Goal: Communication & Community: Answer question/provide support

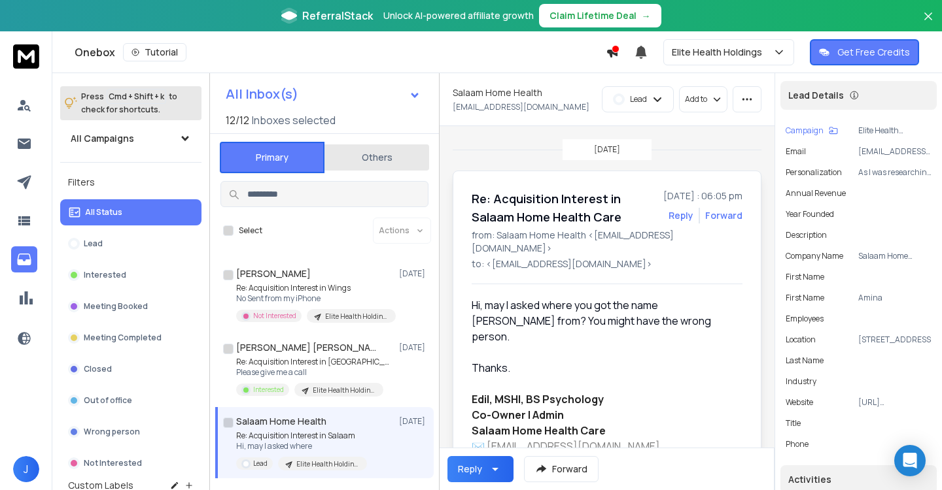
scroll to position [116, 0]
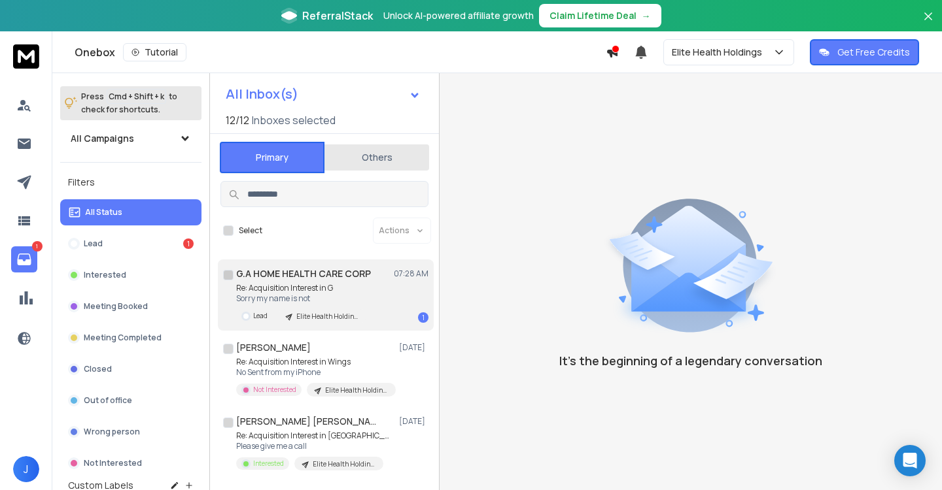
click at [329, 286] on p "Re: Acquisition Interest in G" at bounding box center [301, 288] width 131 height 10
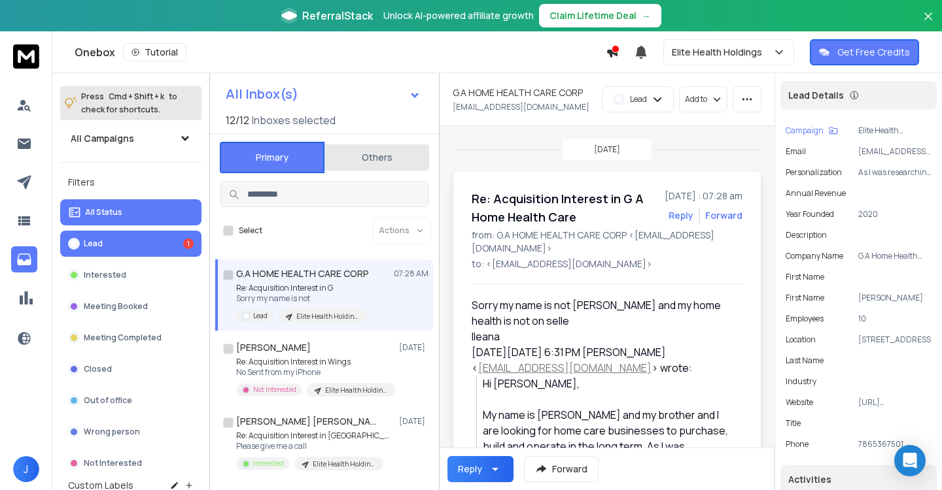
click at [145, 245] on button "Lead 1" at bounding box center [130, 244] width 141 height 26
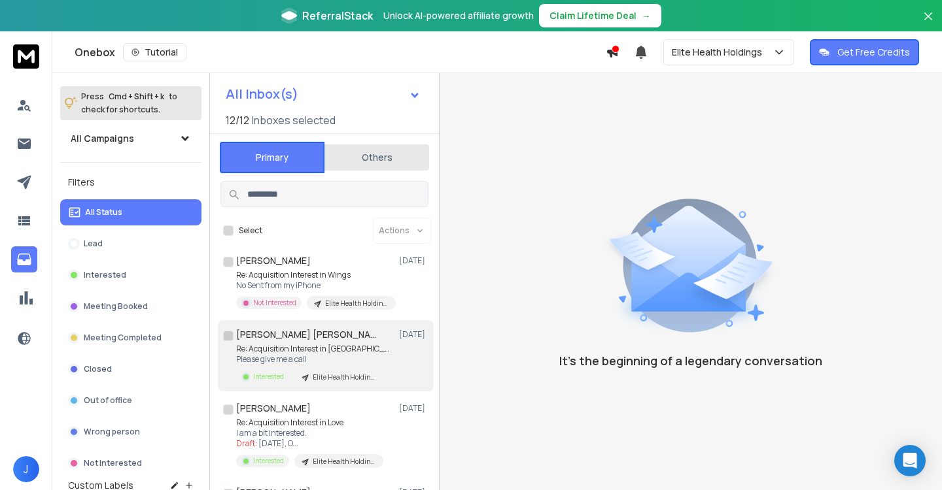
scroll to position [182, 0]
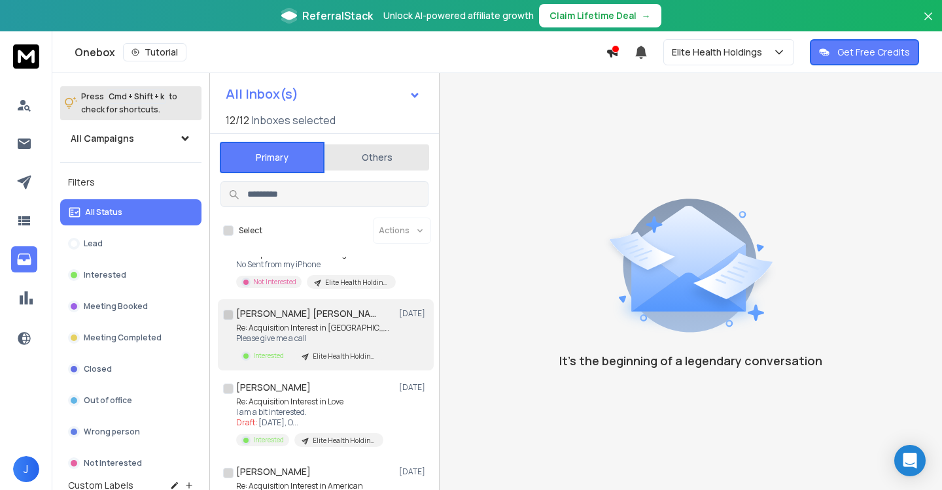
click at [313, 328] on p "Re: Acquisition Interest in [GEOGRAPHIC_DATA]" at bounding box center [314, 328] width 157 height 10
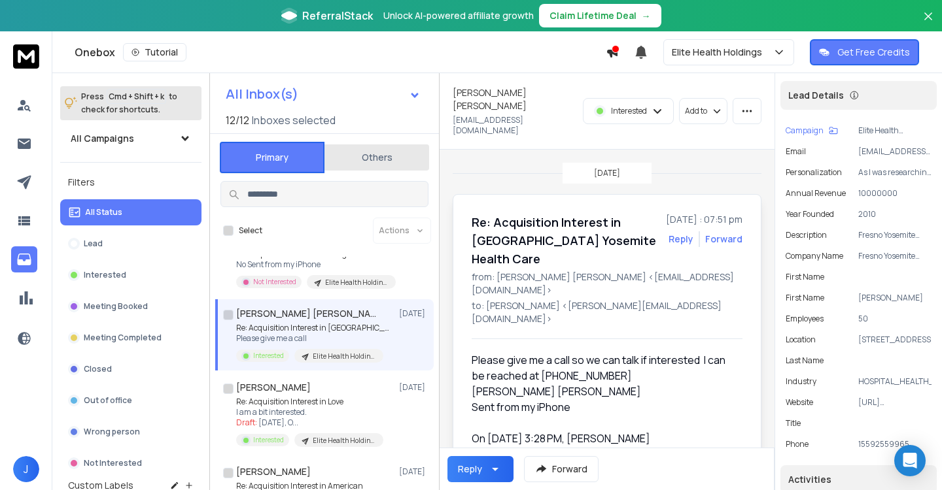
click at [693, 233] on button "Reply" at bounding box center [680, 239] width 25 height 13
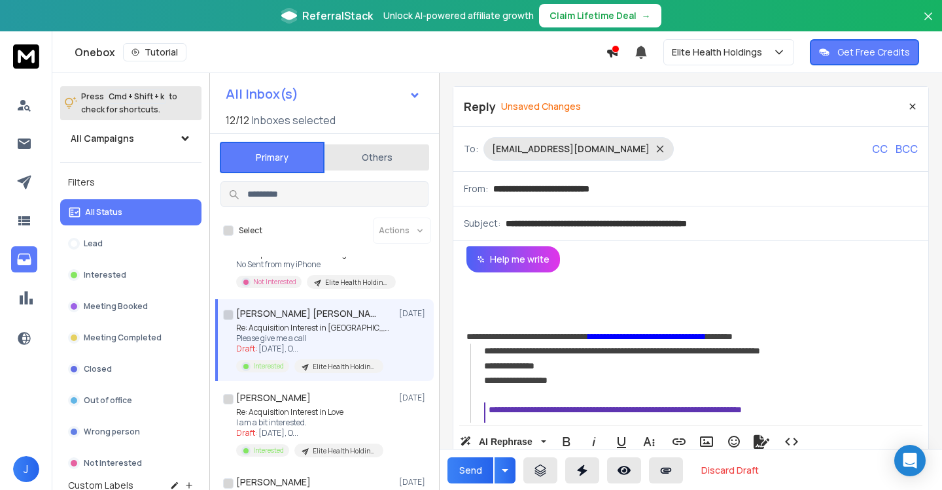
click at [524, 267] on button "Help me write" at bounding box center [513, 260] width 94 height 26
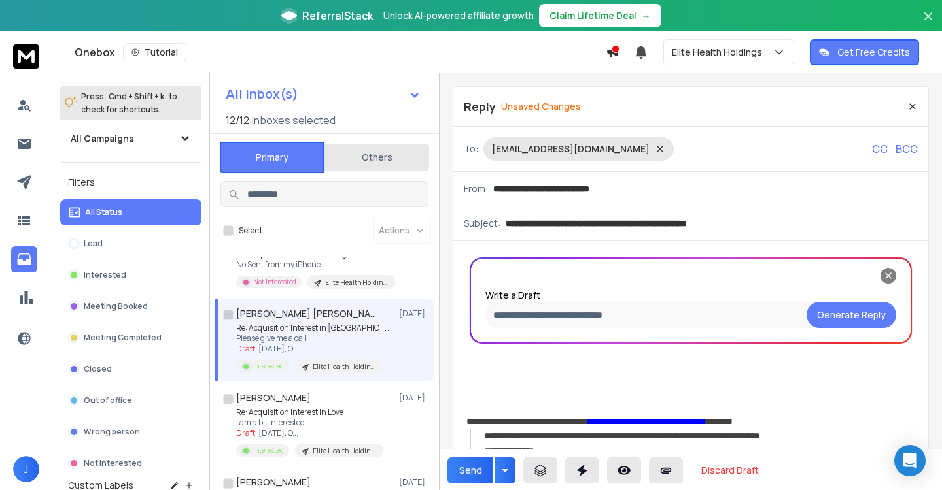
click at [536, 315] on input "text" at bounding box center [690, 315] width 411 height 26
type input "*"
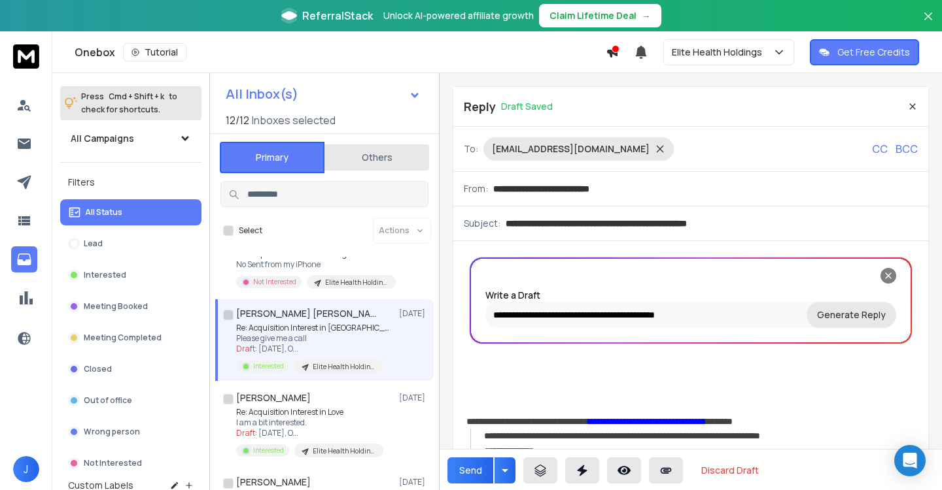
type input "**********"
click at [840, 320] on button "Generate Reply" at bounding box center [851, 315] width 90 height 26
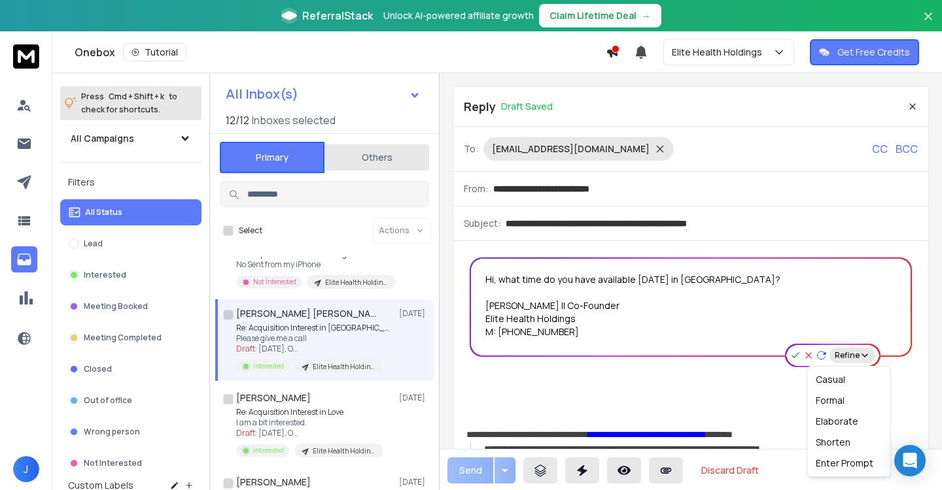
click at [861, 360] on icon "button" at bounding box center [864, 356] width 10 height 10
click at [744, 297] on div "Hi, what time do you have available today in PST? David Numa || Co-Founder Elit…" at bounding box center [690, 305] width 411 height 65
click at [714, 280] on div "Hi, what time do you have available today in PST? David Numa || Co-Founder Elit…" at bounding box center [690, 305] width 411 height 65
click at [808, 358] on icon at bounding box center [808, 355] width 5 height 5
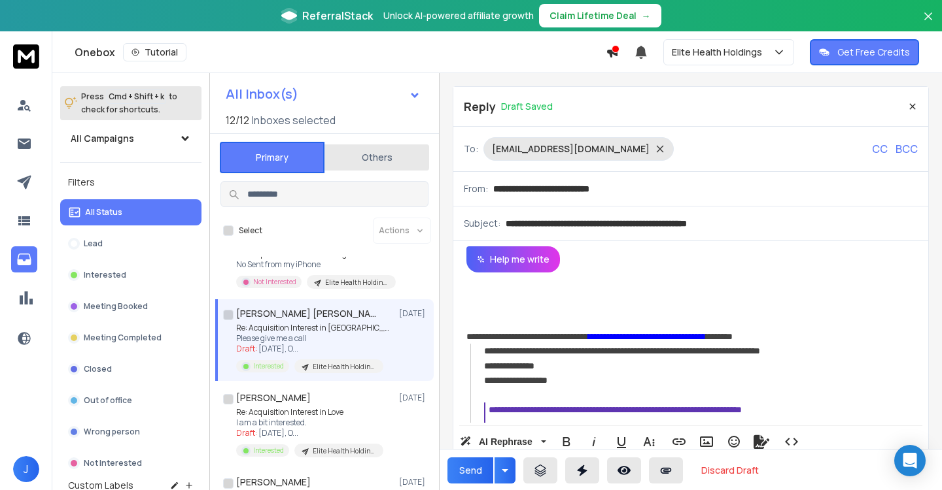
click at [509, 254] on button "Help me write" at bounding box center [513, 260] width 94 height 26
click at [522, 265] on button "Help me write" at bounding box center [513, 260] width 94 height 26
click at [520, 255] on button "Help me write" at bounding box center [513, 260] width 94 height 26
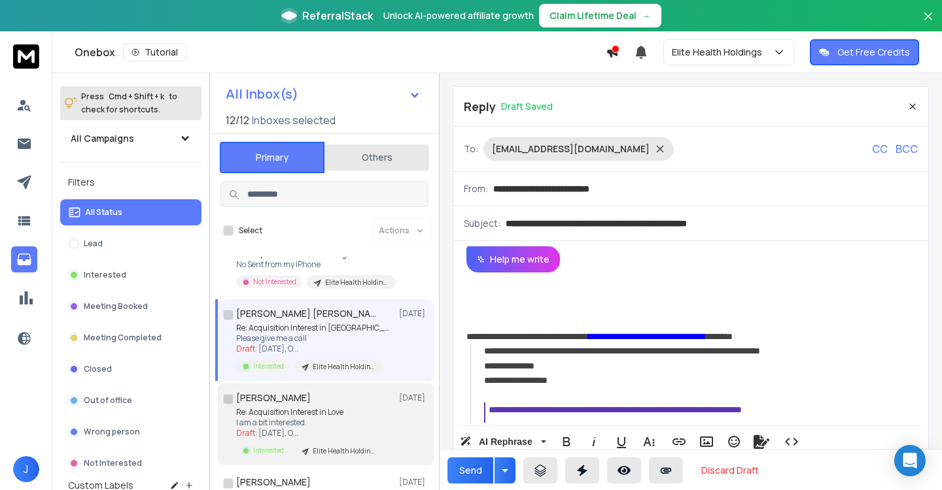
click at [334, 396] on div "Andy Niska 09 Oct" at bounding box center [332, 398] width 192 height 13
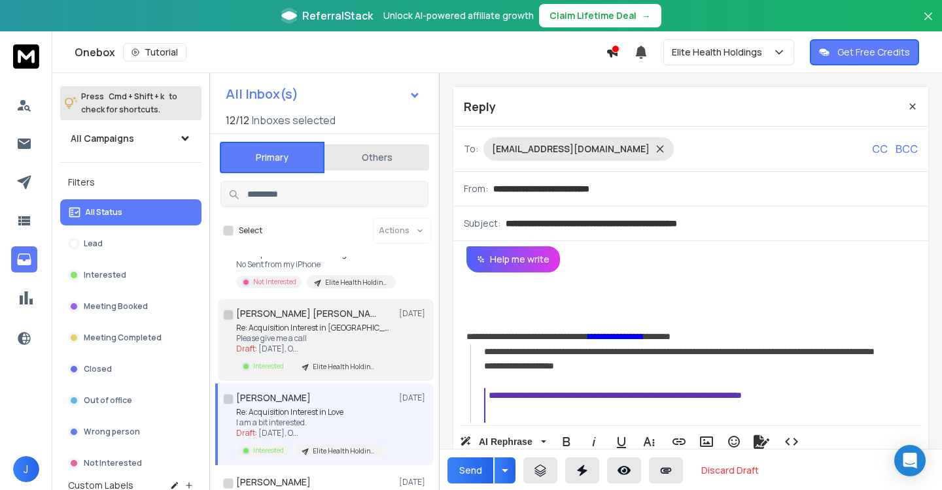
click at [340, 349] on p "Draft: On Thursday, O ..." at bounding box center [314, 349] width 157 height 10
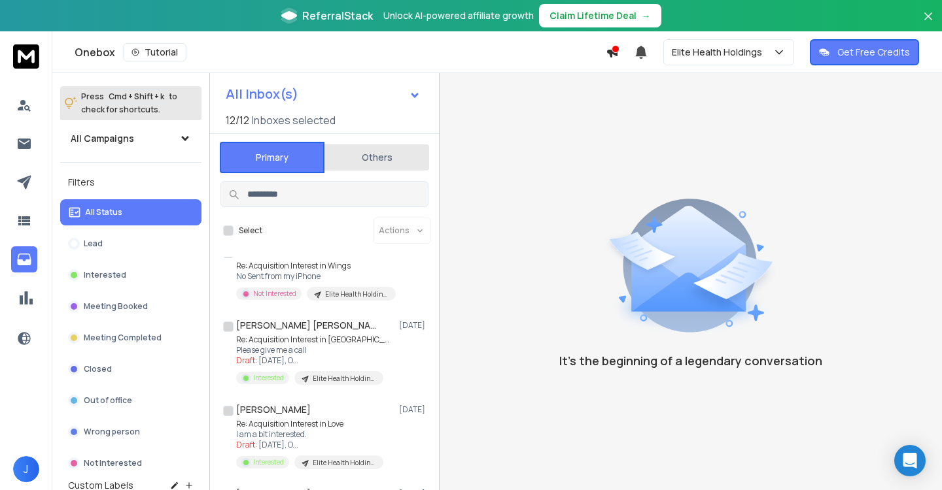
scroll to position [172, 0]
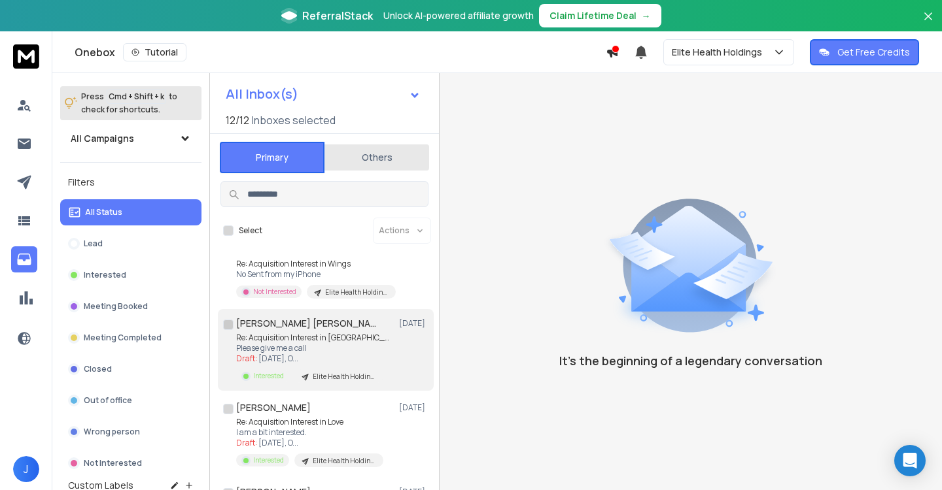
click at [313, 344] on p "Please give me a call" at bounding box center [314, 348] width 157 height 10
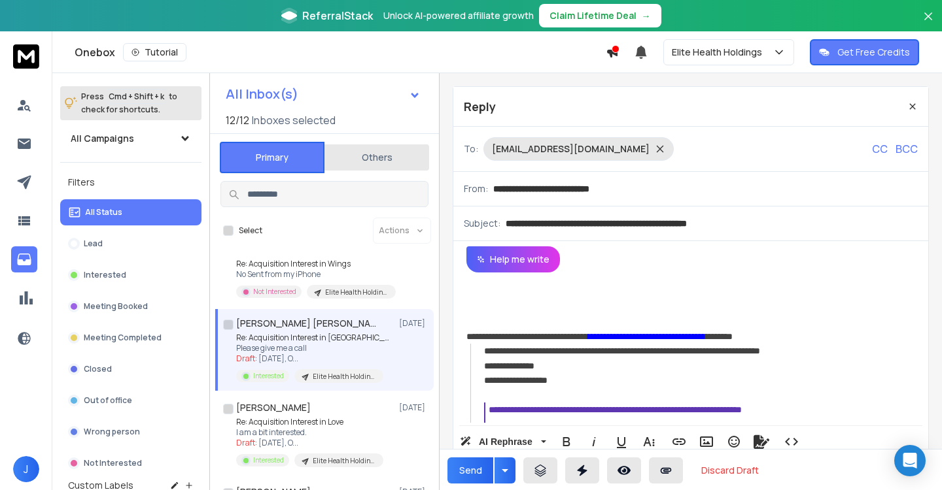
click at [516, 267] on button "Help me write" at bounding box center [513, 260] width 94 height 26
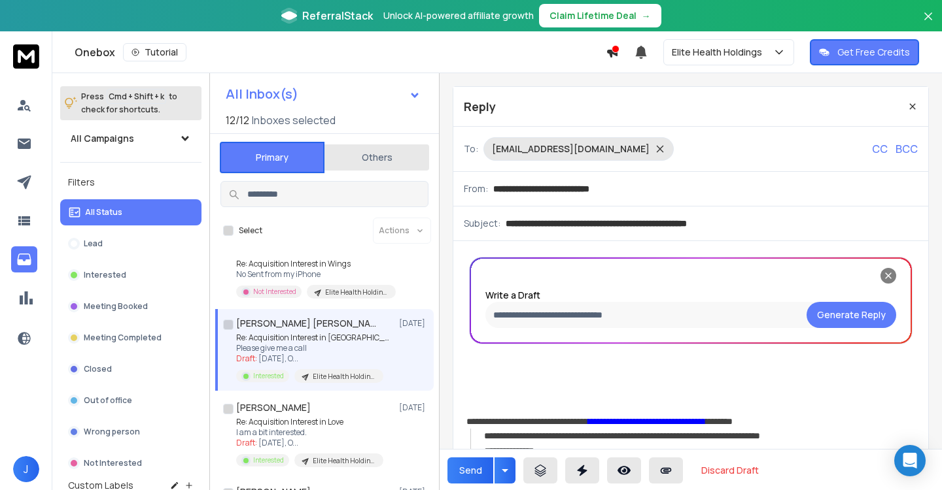
click at [574, 323] on input "text" at bounding box center [690, 315] width 411 height 26
click at [572, 320] on input "text" at bounding box center [690, 315] width 411 height 26
click at [643, 311] on input "text" at bounding box center [690, 315] width 411 height 26
click at [751, 358] on div "**********" at bounding box center [690, 433] width 475 height 150
click at [667, 315] on input "text" at bounding box center [690, 315] width 411 height 26
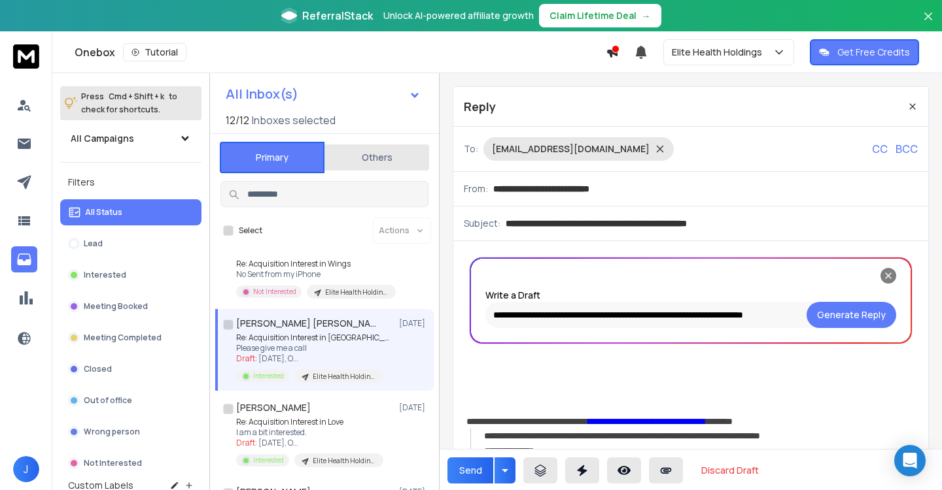
scroll to position [0, 14]
type input "**********"
click at [834, 312] on button "Generate Reply" at bounding box center [851, 315] width 90 height 26
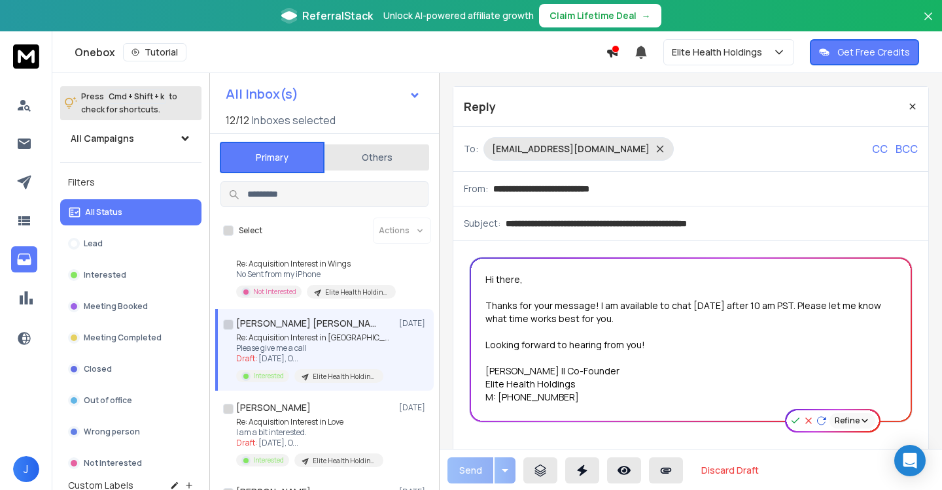
click at [793, 422] on icon at bounding box center [795, 421] width 10 height 10
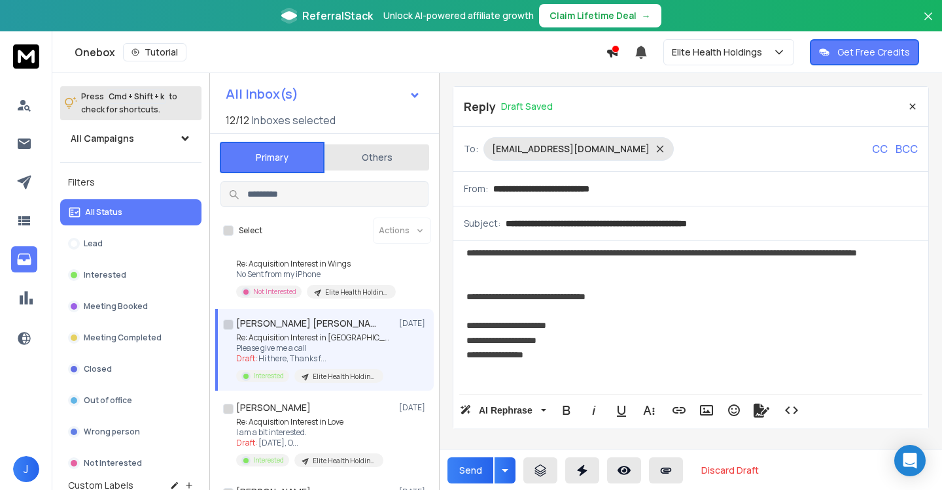
scroll to position [41, 0]
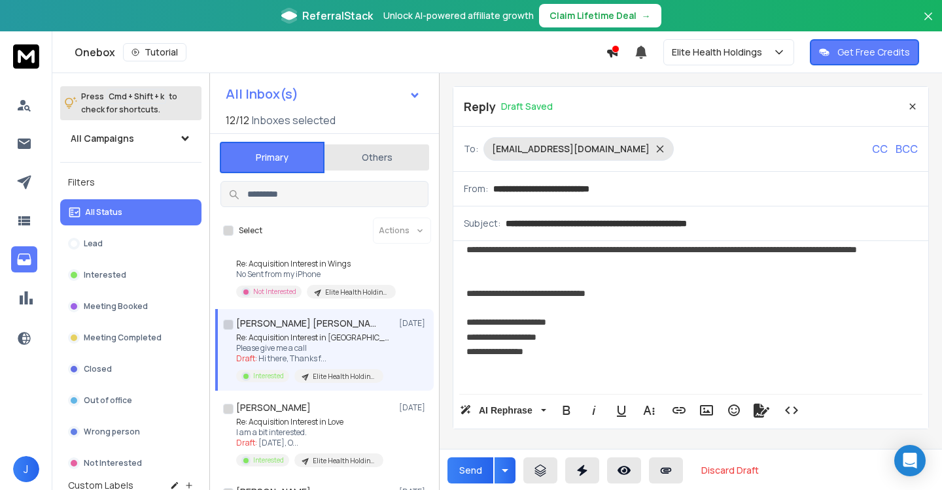
click at [477, 466] on button "Send" at bounding box center [470, 471] width 46 height 26
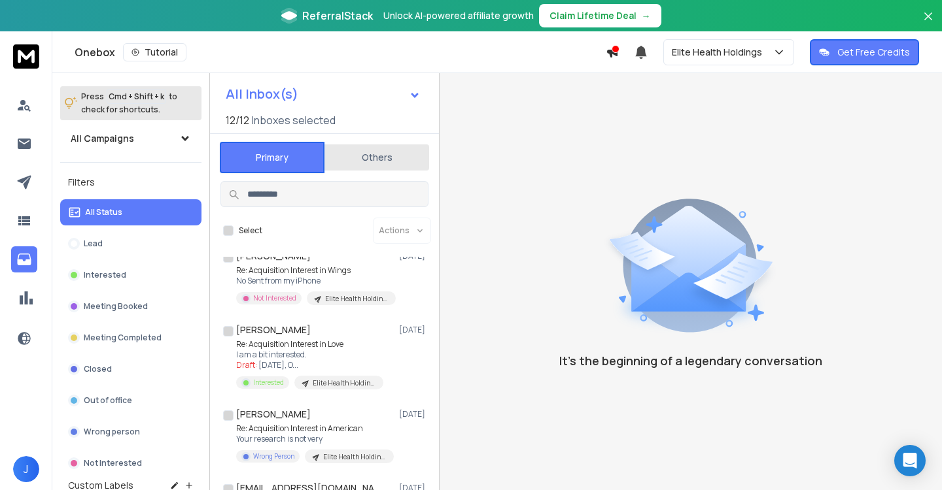
scroll to position [241, 0]
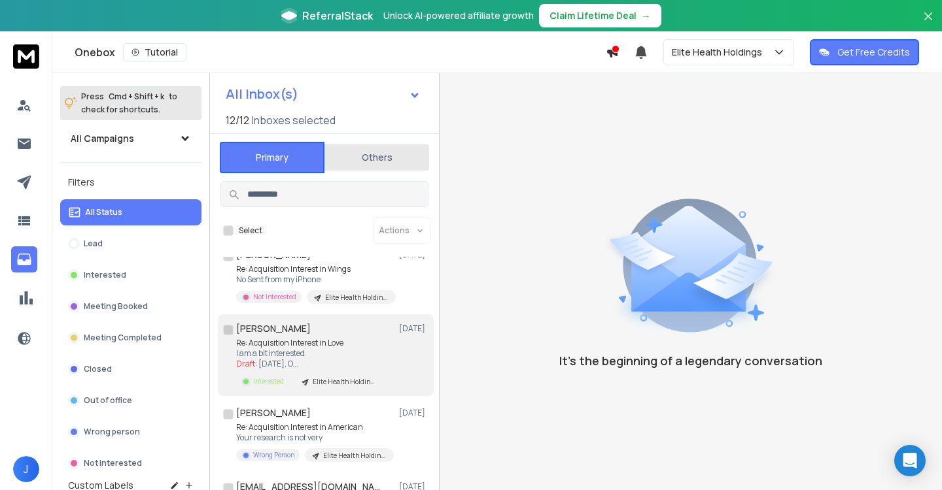
click at [317, 334] on div "[PERSON_NAME] [DATE]" at bounding box center [332, 328] width 192 height 13
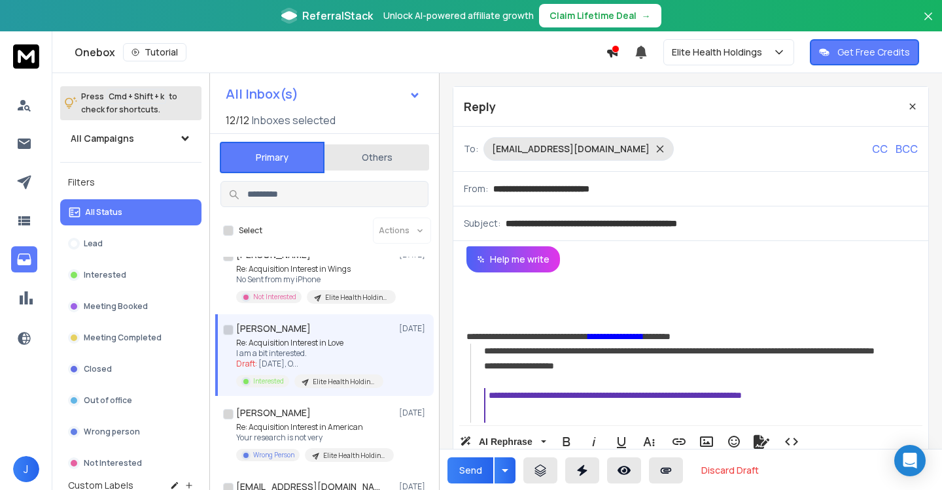
click at [515, 252] on button "Help me write" at bounding box center [513, 260] width 94 height 26
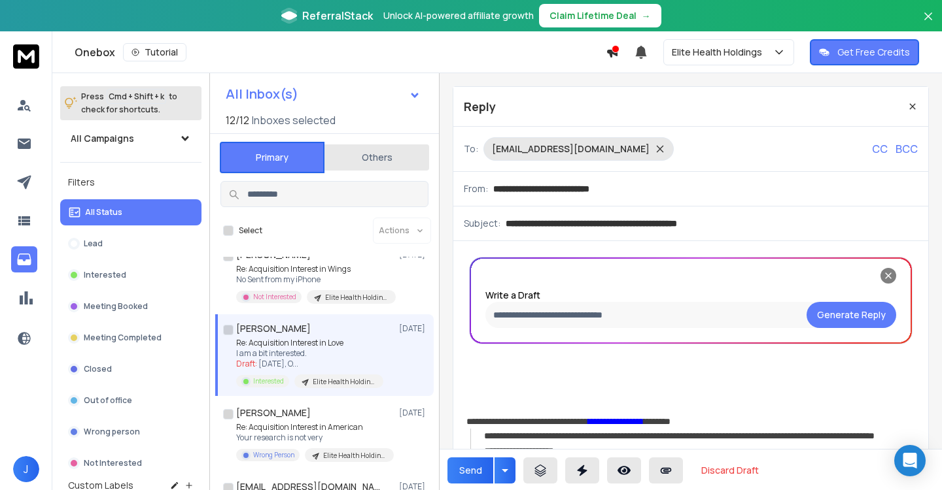
click at [582, 316] on input "text" at bounding box center [690, 315] width 411 height 26
paste input "**********"
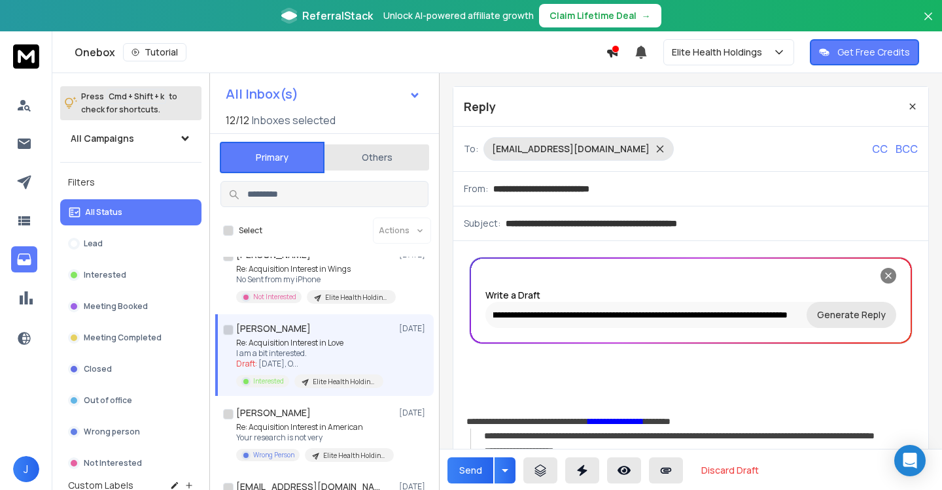
type input "**********"
click at [846, 311] on button "Generate Reply" at bounding box center [851, 315] width 90 height 26
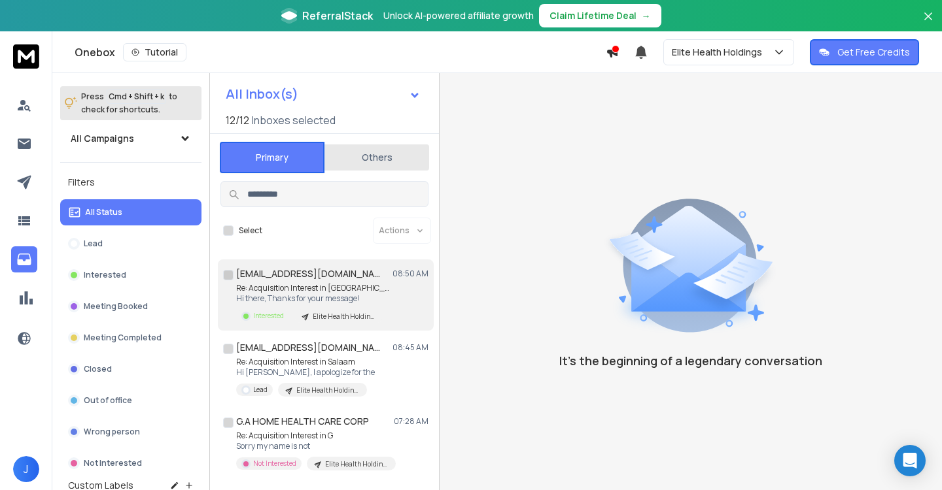
click at [359, 288] on p "Re: Acquisition Interest in [GEOGRAPHIC_DATA]" at bounding box center [314, 288] width 157 height 10
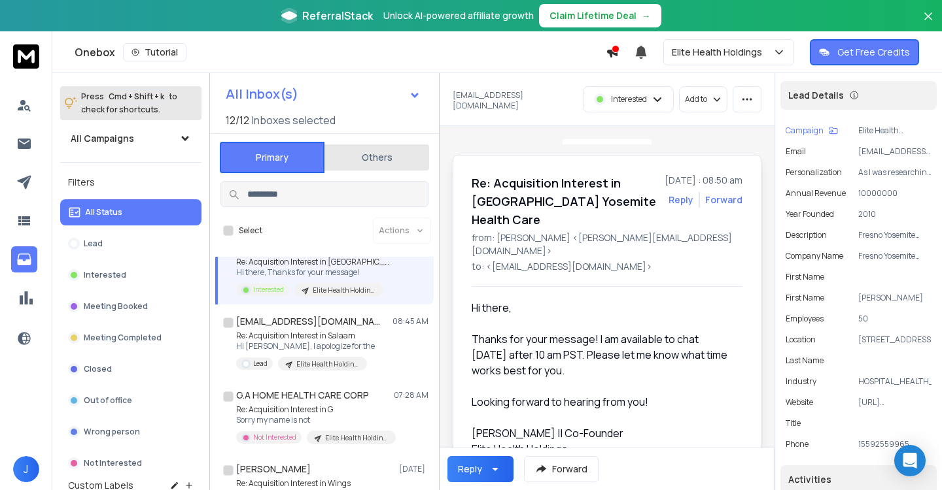
scroll to position [18, 0]
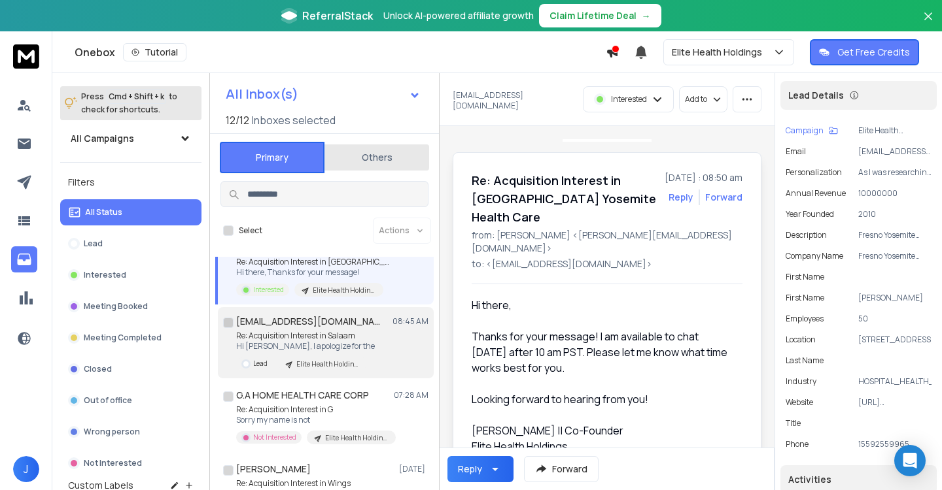
click at [351, 340] on p "Re: Acquisition Interest in Salaam" at bounding box center [305, 336] width 139 height 10
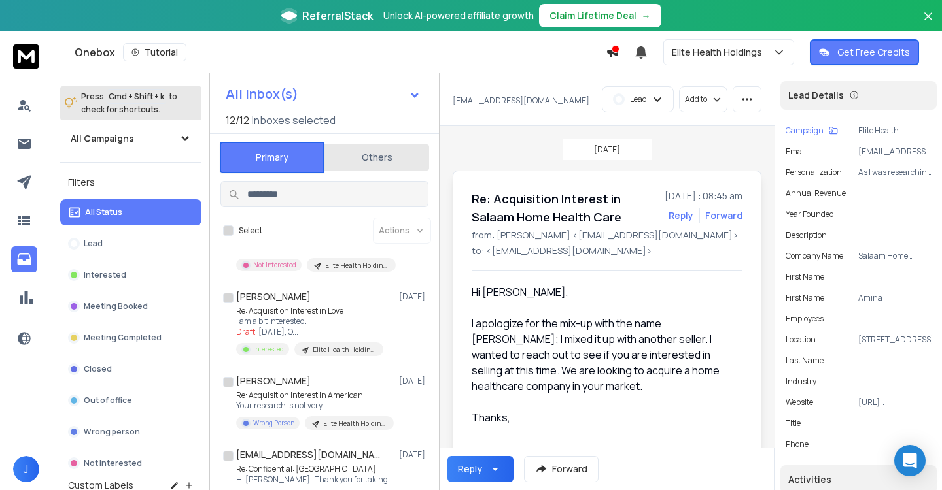
scroll to position [276, 0]
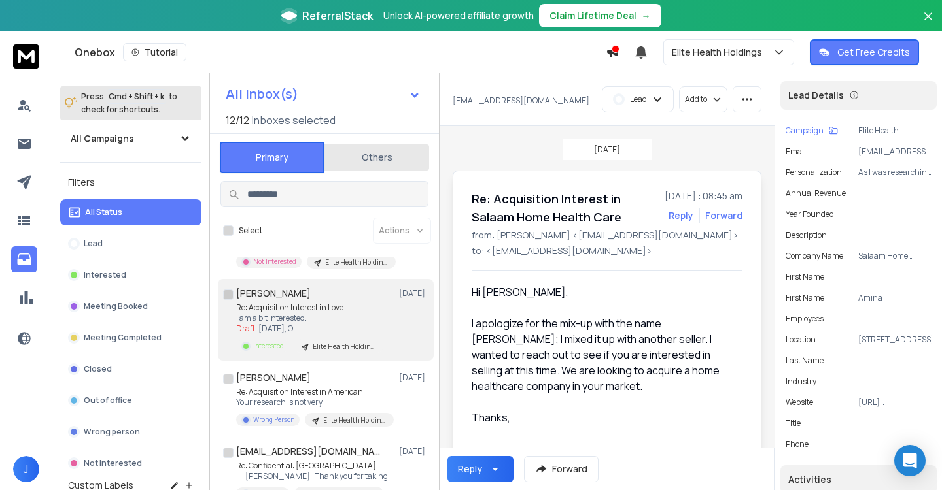
click at [341, 311] on p "Re: Acquisition Interest in Love" at bounding box center [309, 308] width 147 height 10
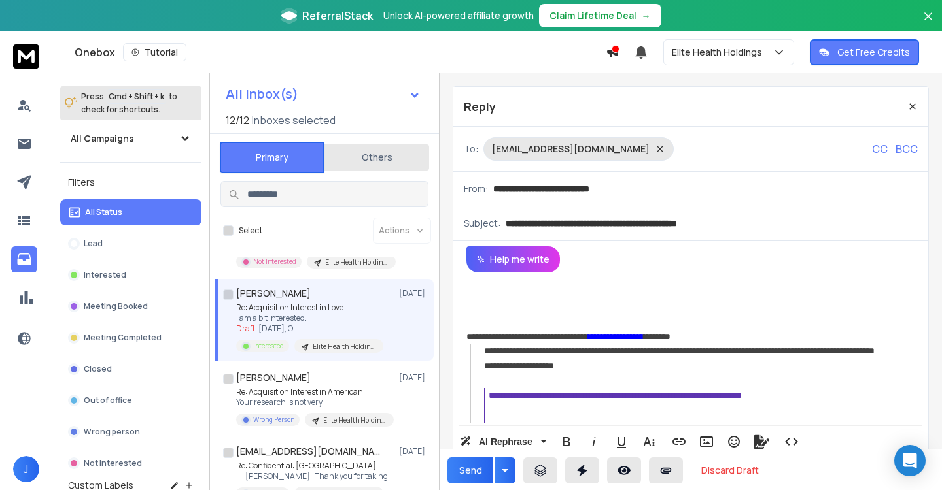
click at [537, 261] on button "Help me write" at bounding box center [513, 260] width 94 height 26
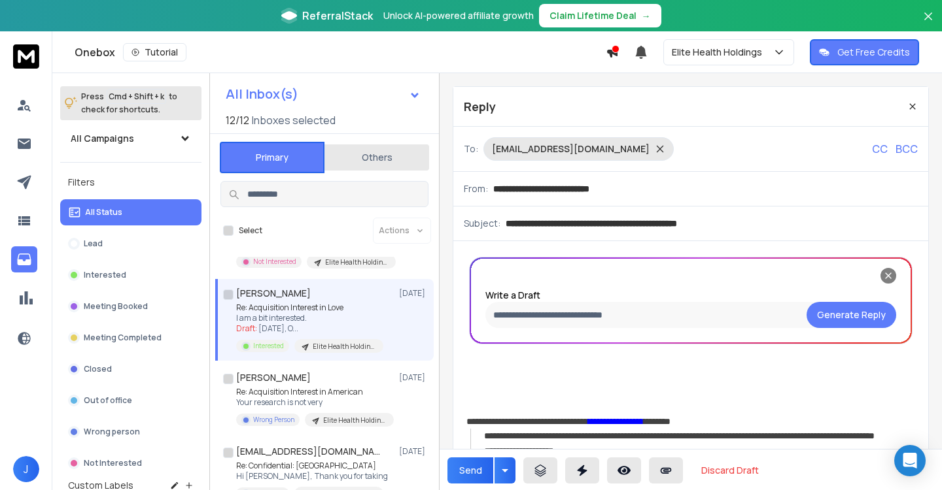
click at [551, 312] on input "text" at bounding box center [690, 315] width 411 height 26
paste input "**********"
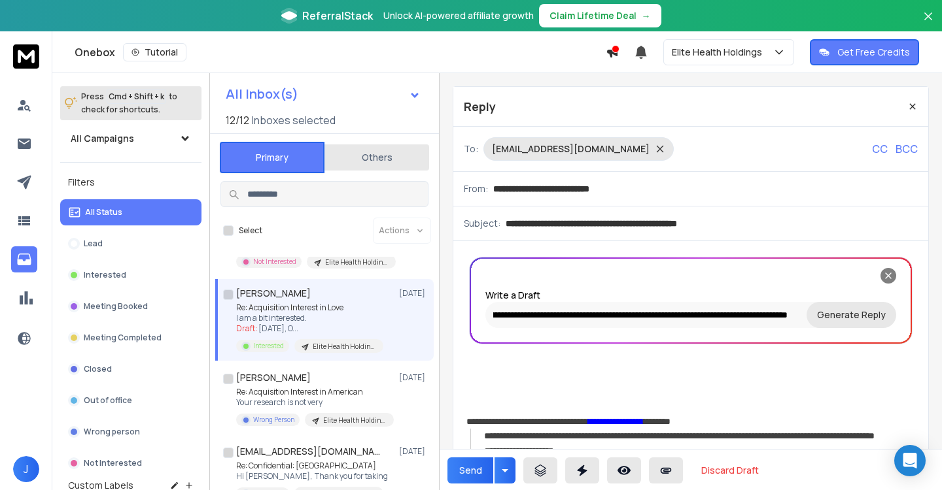
type input "**********"
click at [858, 320] on button "Generate Reply" at bounding box center [851, 315] width 90 height 26
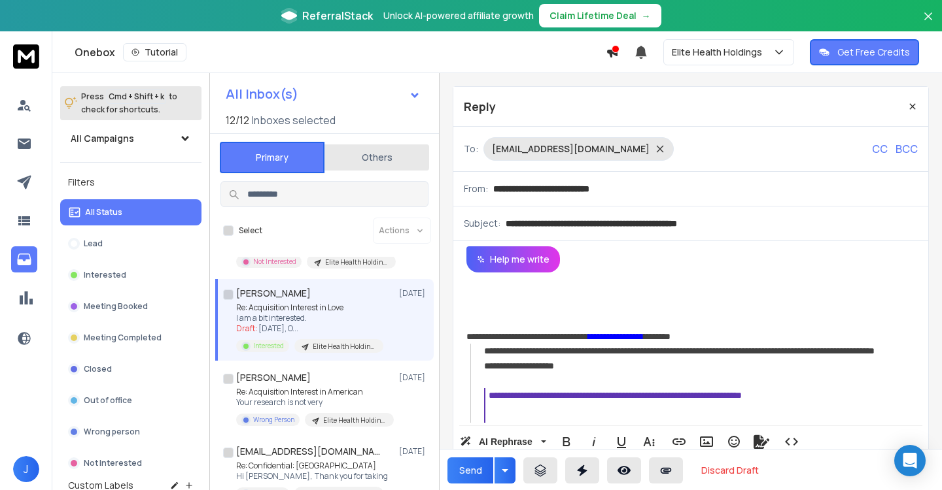
click at [517, 296] on div at bounding box center [690, 293] width 449 height 14
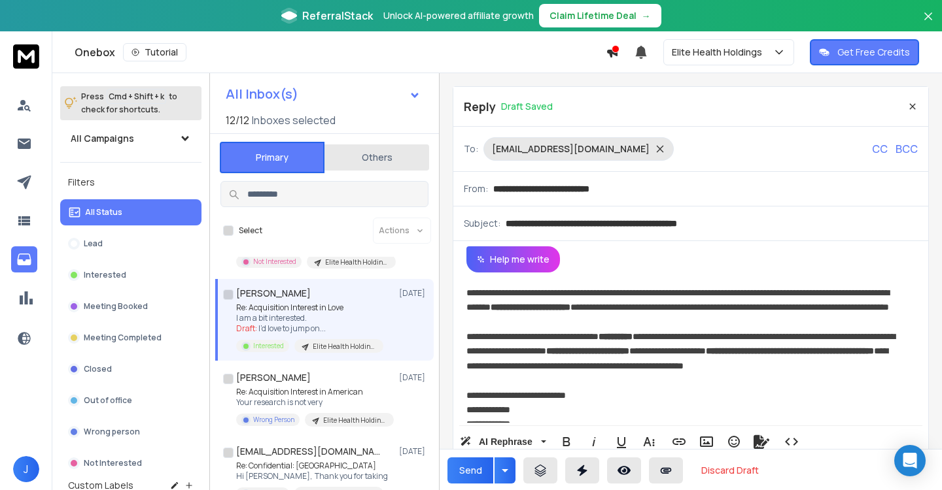
click at [466, 296] on div "**********" at bounding box center [690, 348] width 475 height 150
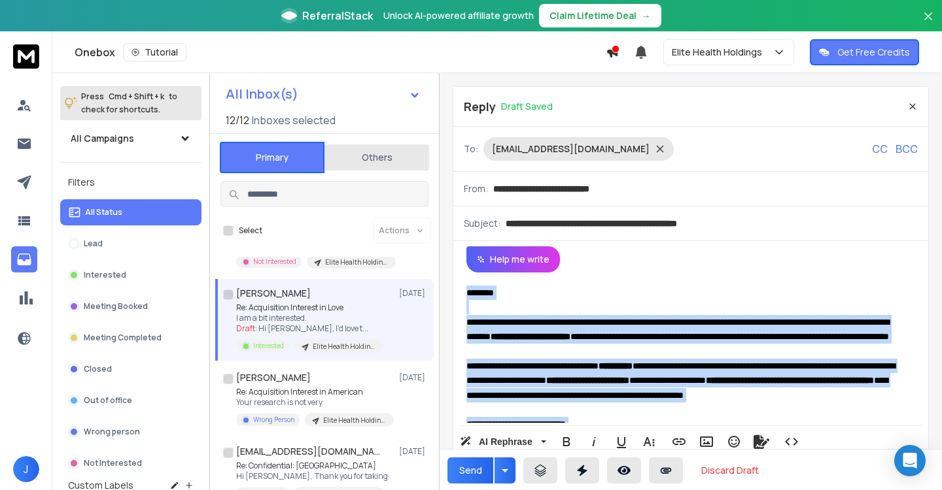
drag, startPoint x: 555, startPoint y: 349, endPoint x: 466, endPoint y: 244, distance: 137.3
click at [467, 245] on div "**********" at bounding box center [690, 350] width 475 height 219
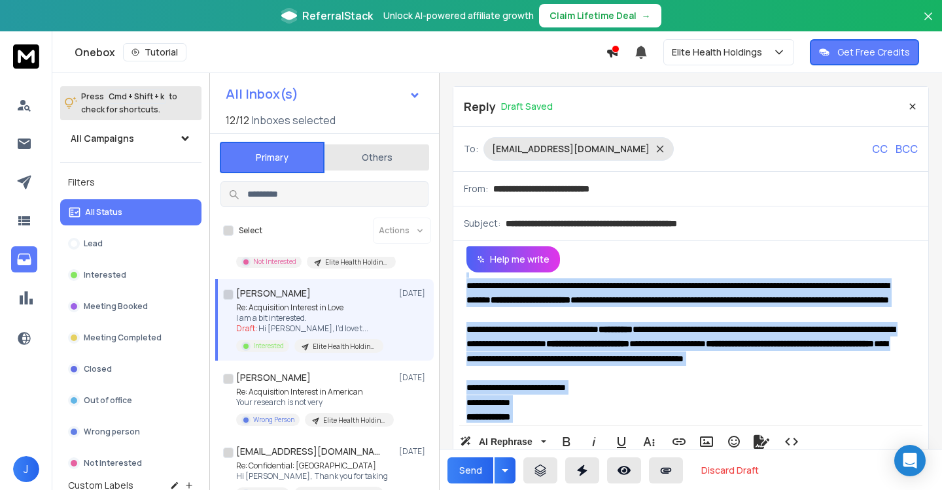
scroll to position [59, 0]
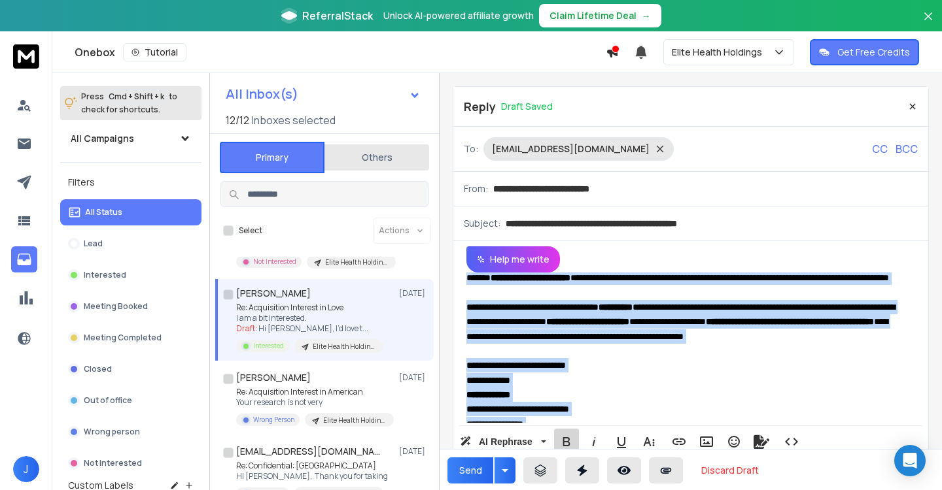
click at [566, 437] on icon "button" at bounding box center [566, 442] width 16 height 16
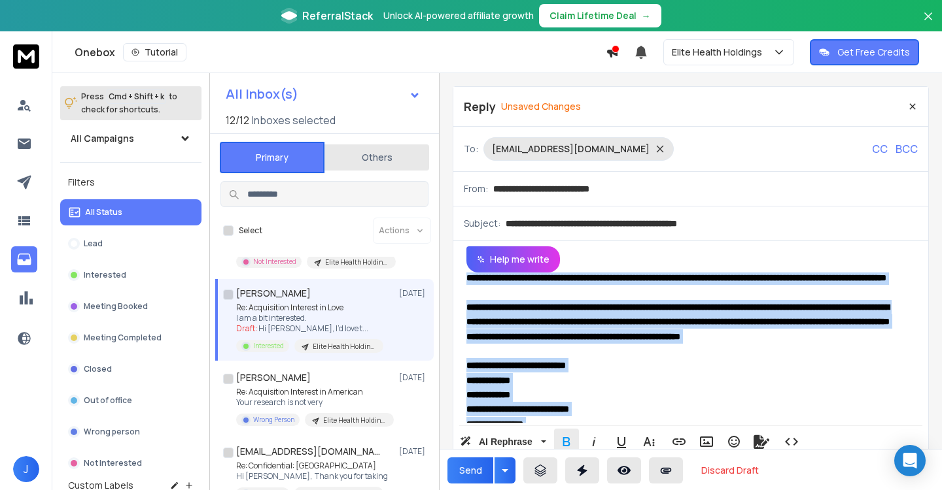
click at [566, 437] on icon "button" at bounding box center [566, 442] width 16 height 16
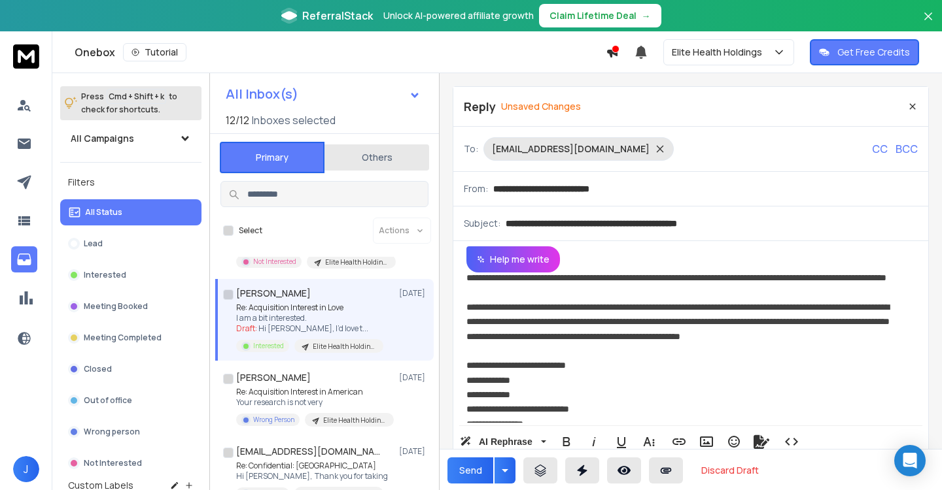
click at [591, 392] on p "**********" at bounding box center [683, 409] width 435 height 73
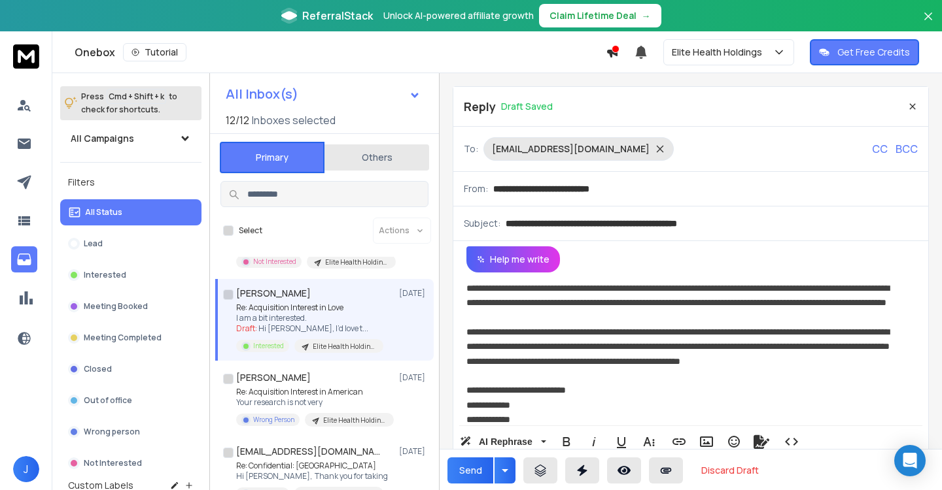
scroll to position [35, 0]
click at [689, 315] on p "**********" at bounding box center [683, 287] width 435 height 73
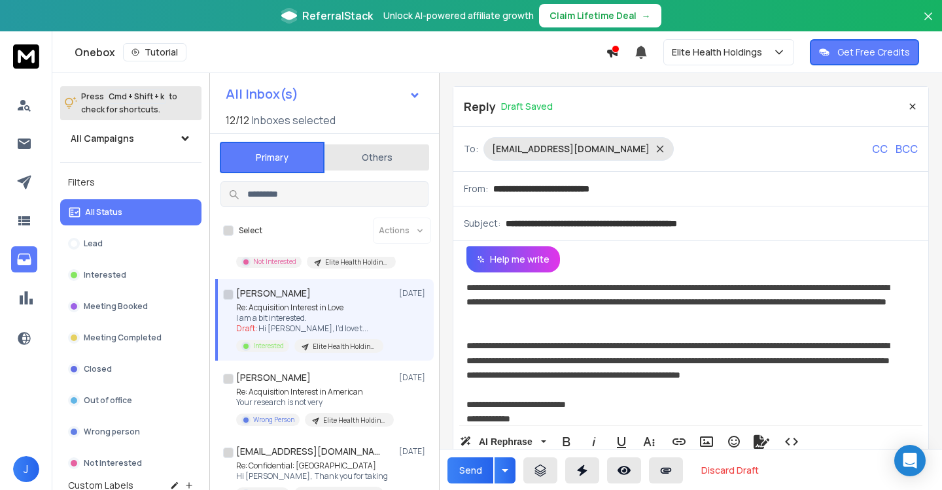
scroll to position [49, 0]
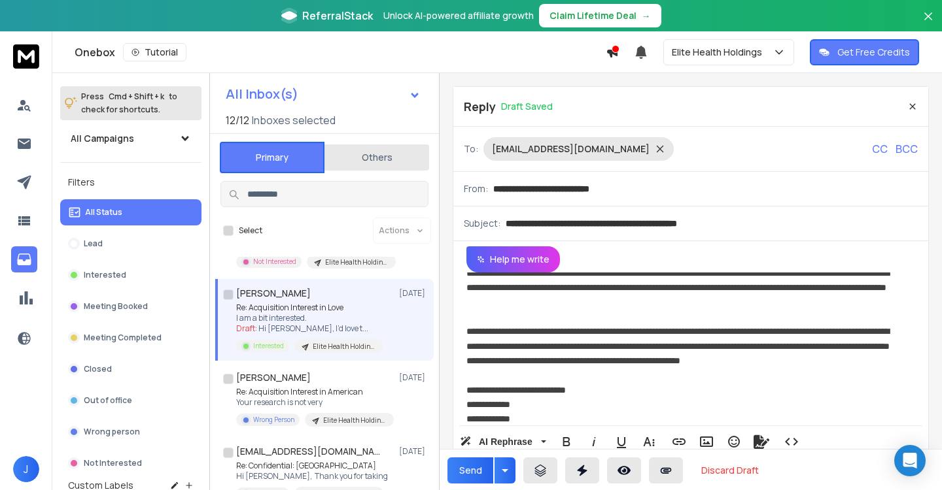
click at [573, 377] on p "**********" at bounding box center [683, 353] width 435 height 59
click at [614, 407] on p "**********" at bounding box center [683, 405] width 435 height 14
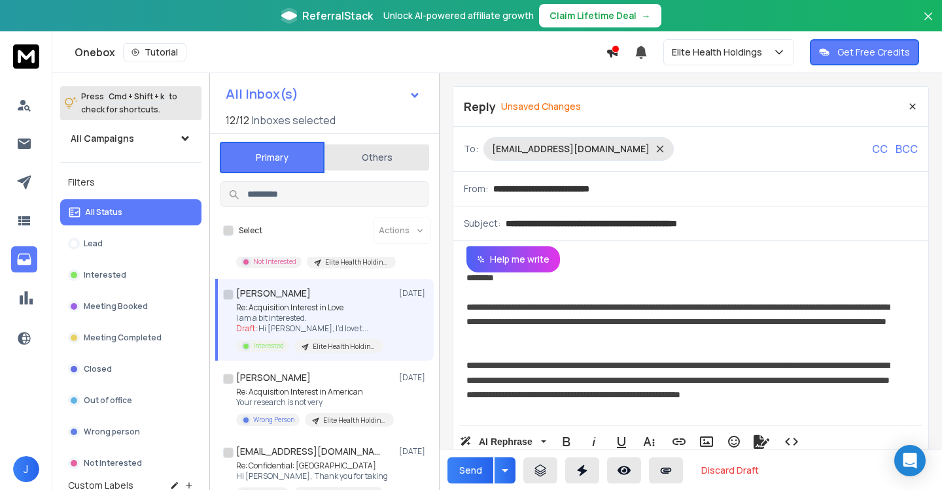
scroll to position [0, 0]
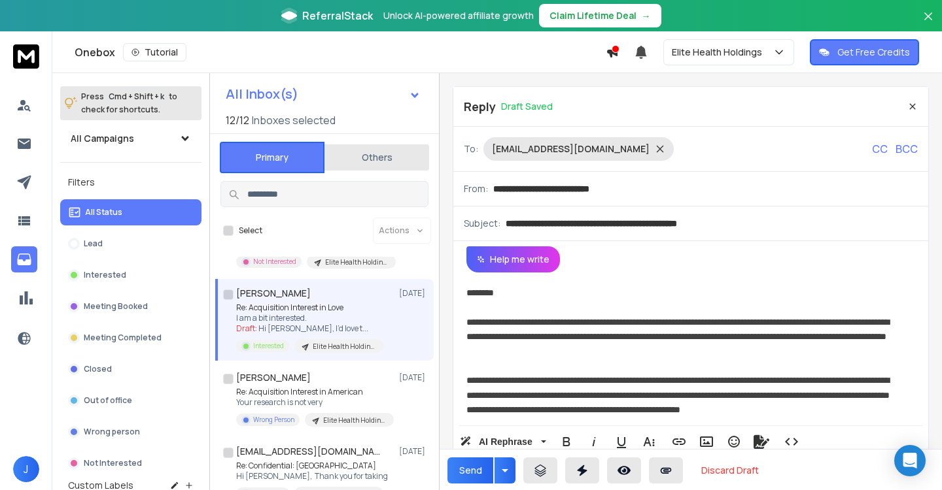
click at [461, 471] on button "Send" at bounding box center [470, 471] width 46 height 26
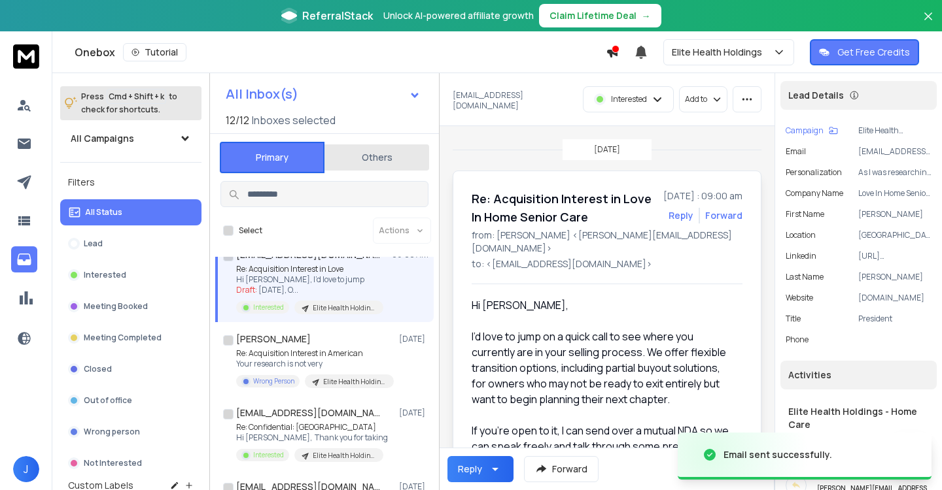
scroll to position [315, 0]
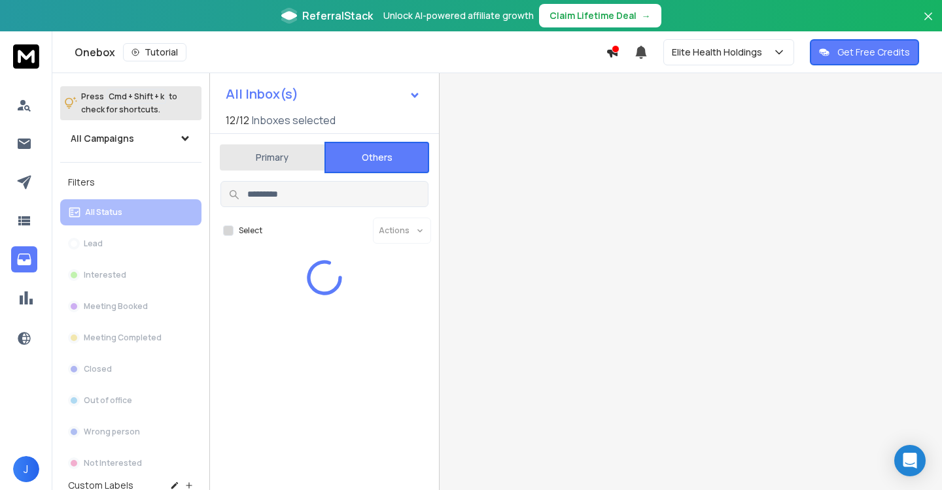
click at [349, 150] on button "Others" at bounding box center [376, 157] width 105 height 31
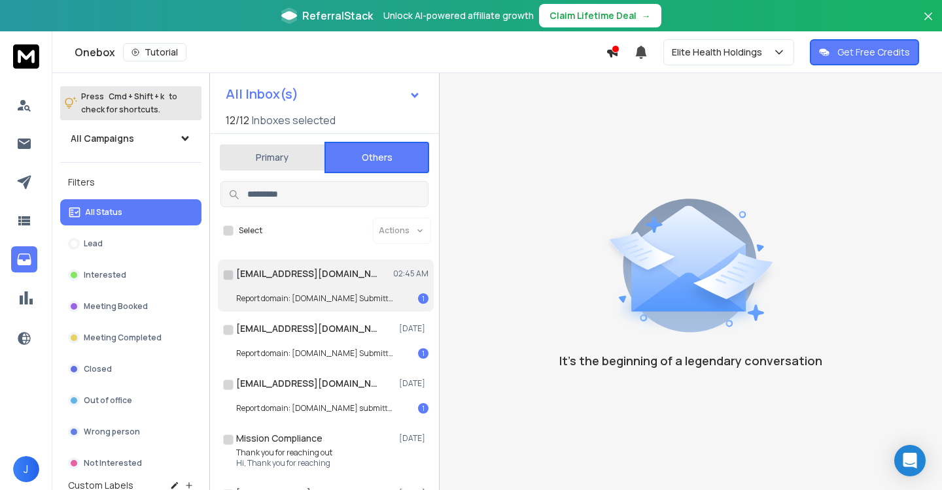
click at [342, 284] on div "Report domain: capitalkinggroup.com Submitter: mimecast.org 1" at bounding box center [332, 293] width 192 height 21
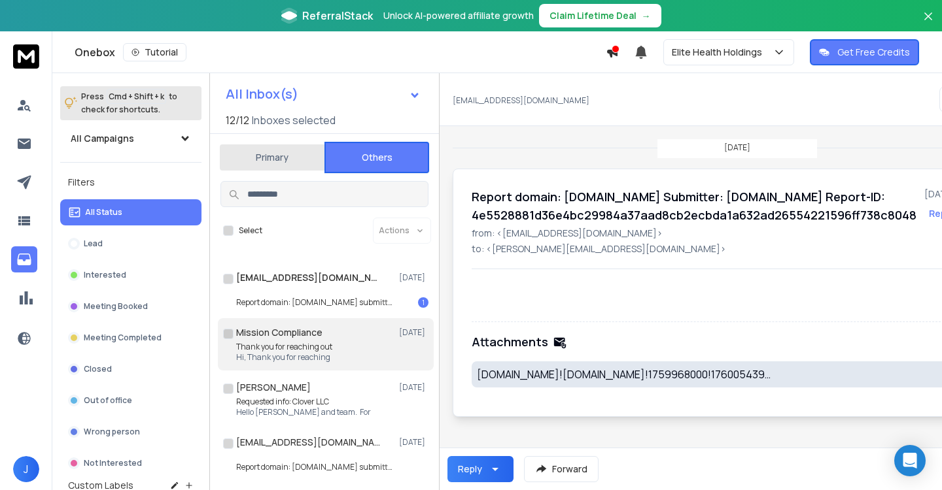
scroll to position [107, 0]
click at [334, 341] on div "Thank you for reaching out Hi, Thank you for reaching" at bounding box center [332, 351] width 192 height 21
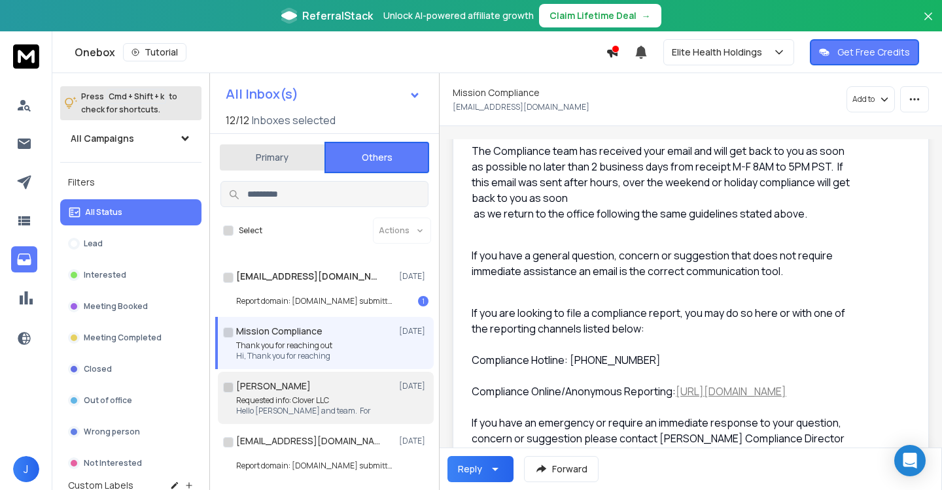
scroll to position [274, 0]
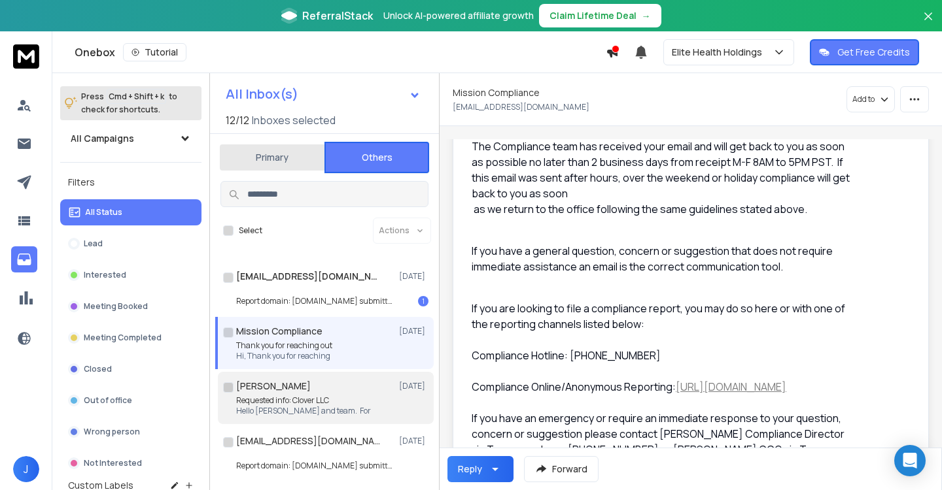
click at [330, 403] on p "Requested info: Clover LLC" at bounding box center [303, 401] width 135 height 10
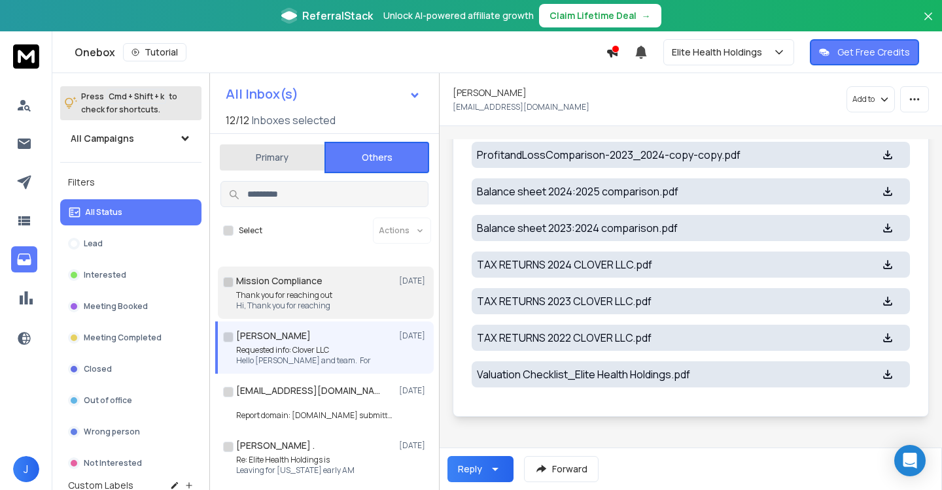
scroll to position [163, 0]
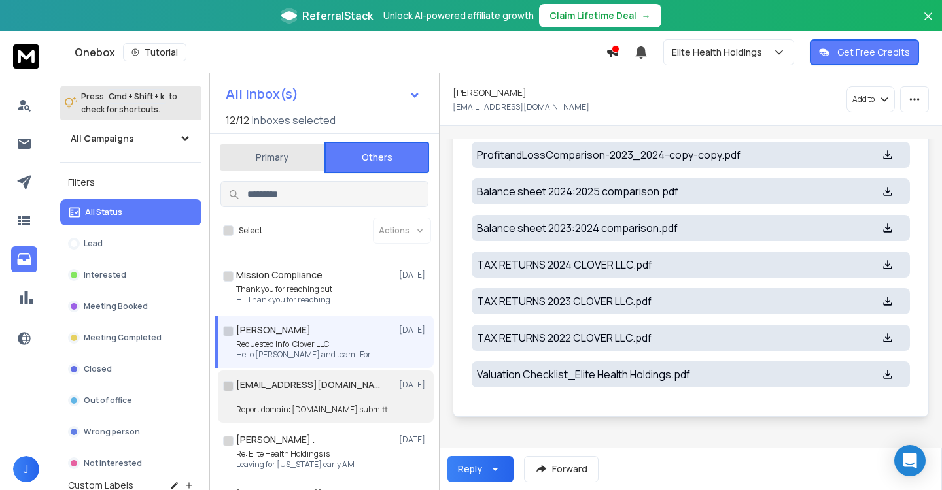
click at [340, 409] on p "Report domain: capitalkingholdings.com submitter: secureserver.net" at bounding box center [314, 410] width 157 height 10
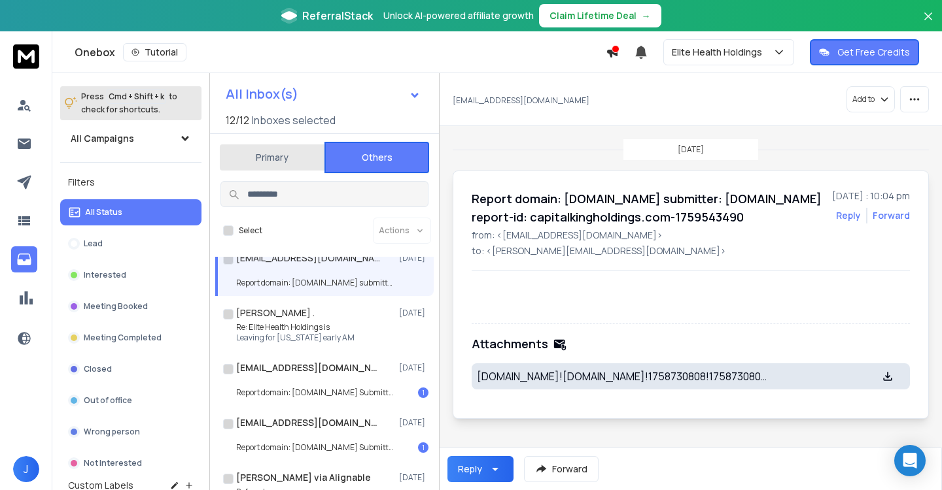
scroll to position [294, 0]
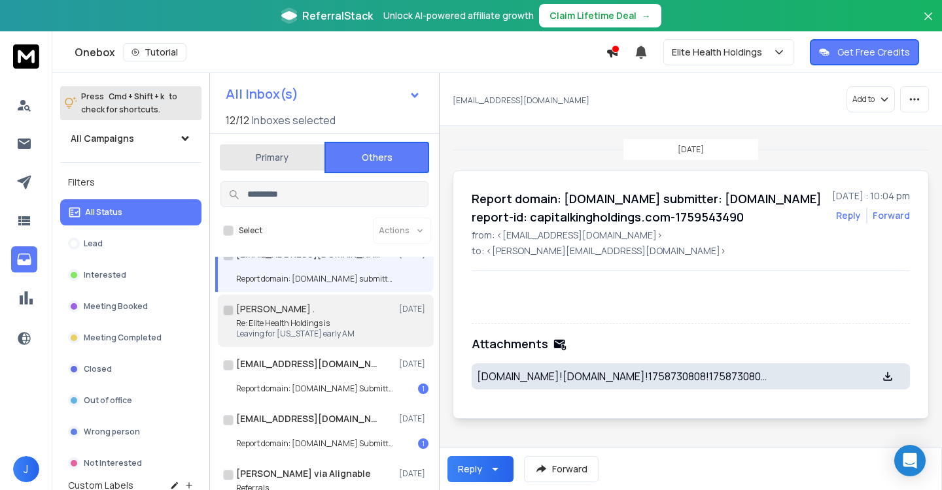
click at [322, 339] on p "Leaving for Hawaii early AM" at bounding box center [295, 334] width 118 height 10
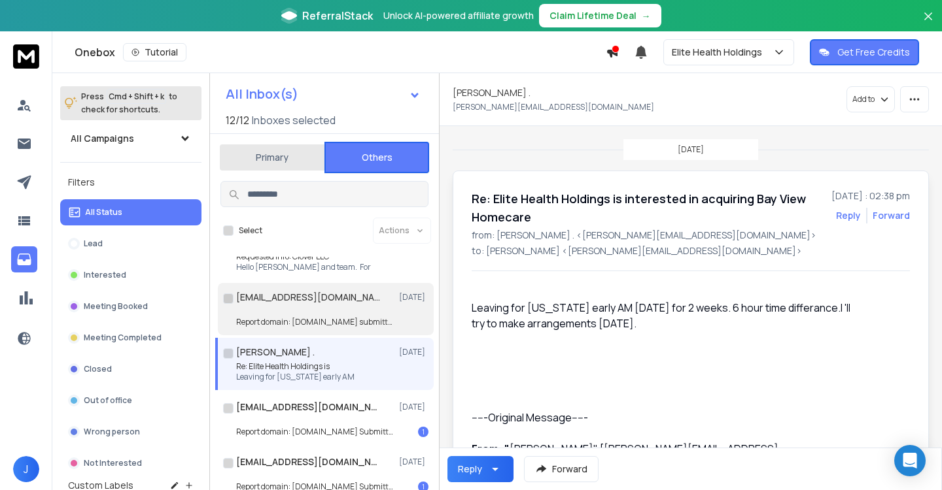
scroll to position [250, 0]
click at [310, 309] on div "Report domain: capitalkingholdings.com submitter: secureserver.net" at bounding box center [332, 318] width 192 height 21
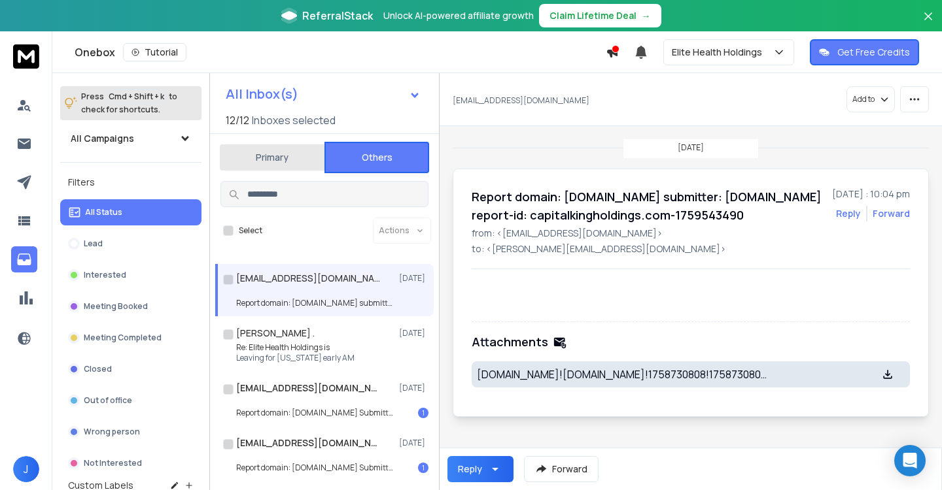
scroll to position [275, 0]
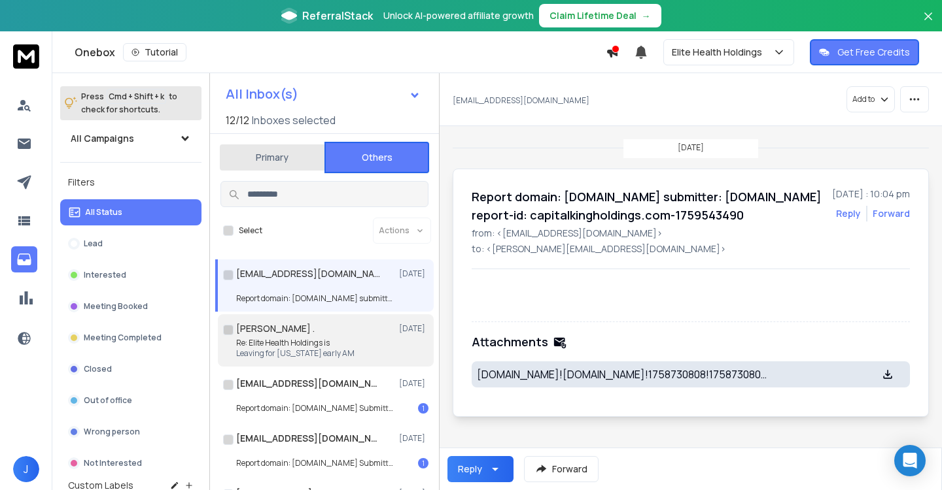
click at [339, 343] on div "Re: Elite Health Holdings is Leaving for Hawaii early AM" at bounding box center [332, 348] width 192 height 21
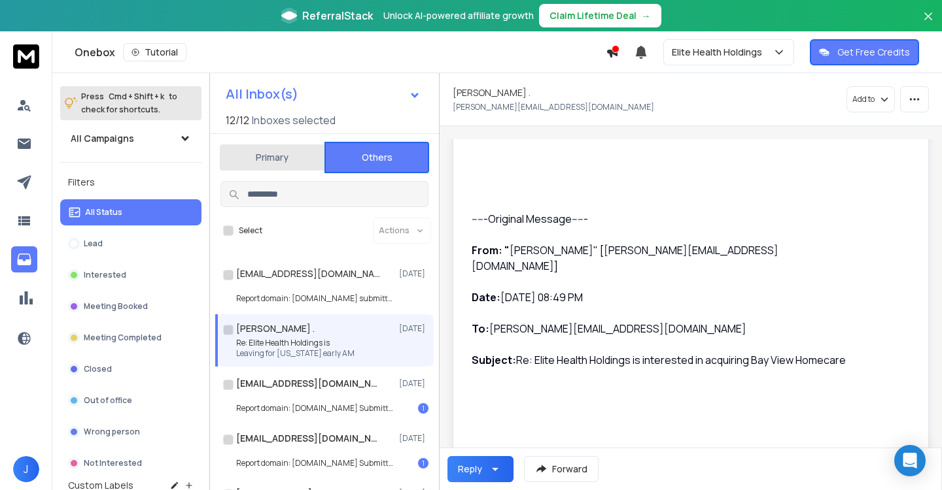
scroll to position [0, 0]
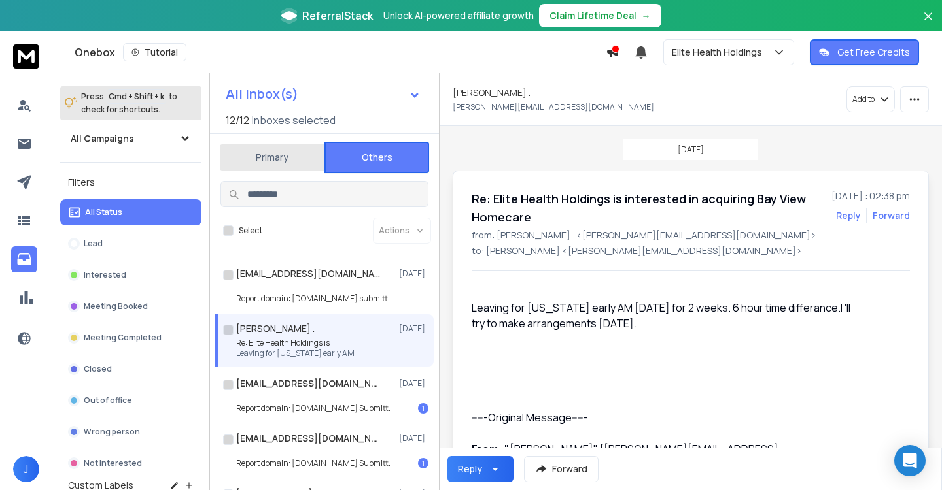
click at [464, 466] on div "Reply" at bounding box center [470, 469] width 24 height 13
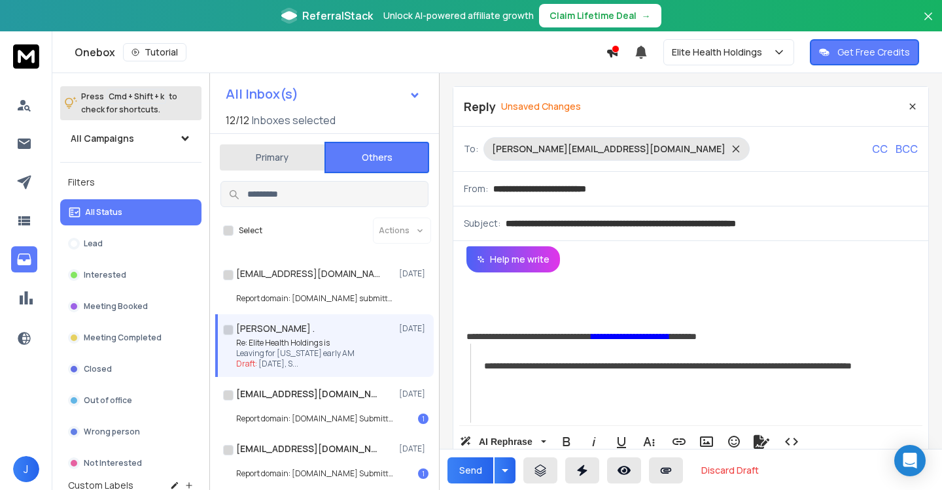
click at [504, 258] on button "Help me write" at bounding box center [513, 260] width 94 height 26
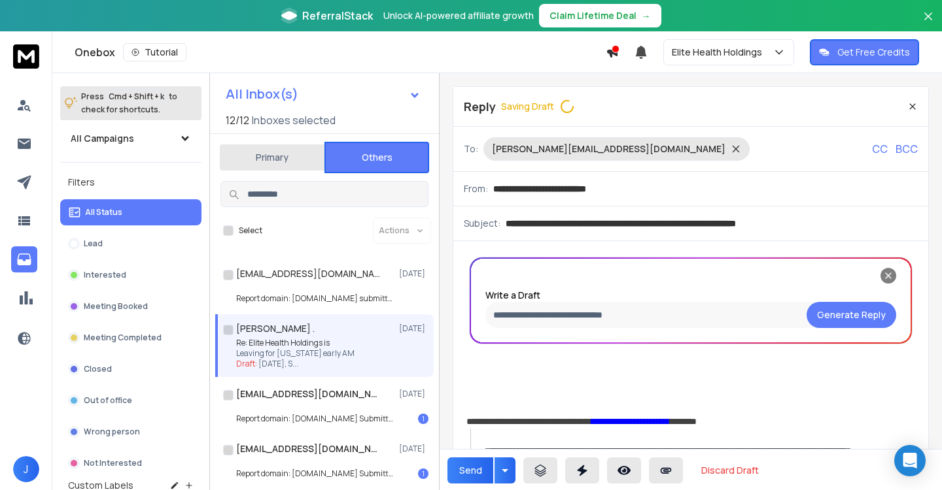
click at [513, 320] on input "text" at bounding box center [690, 315] width 411 height 26
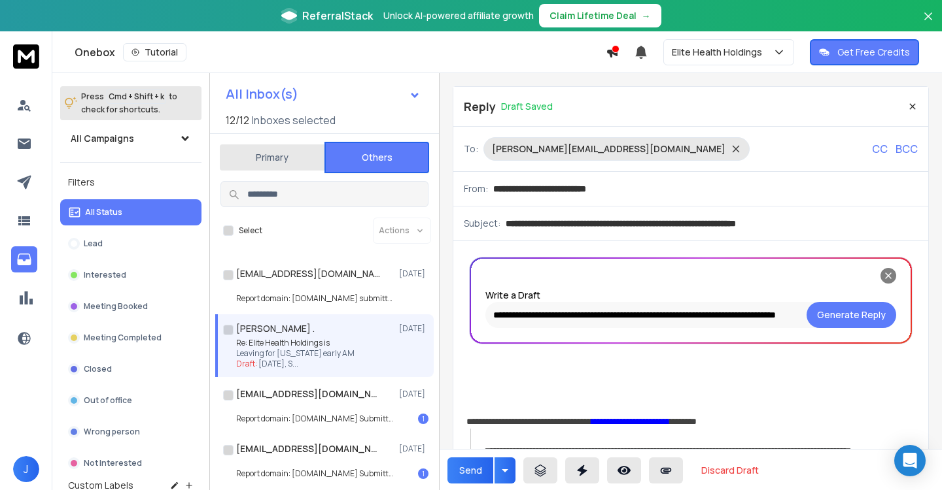
scroll to position [0, 54]
type input "**********"
click at [845, 313] on button "Generate Reply" at bounding box center [851, 315] width 90 height 26
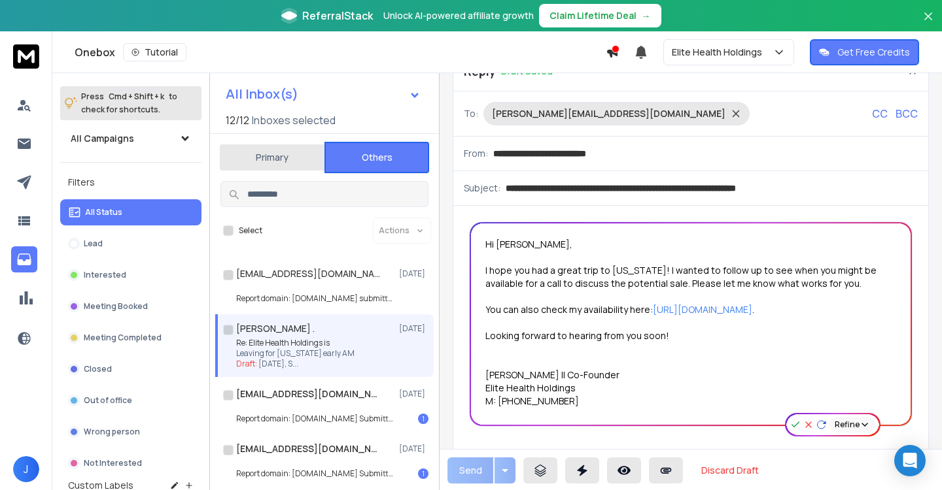
scroll to position [49, 0]
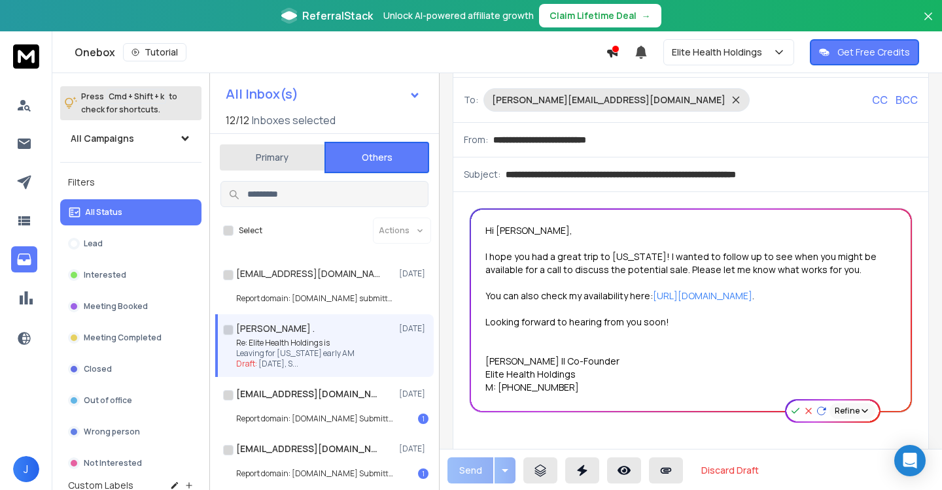
click at [587, 298] on div "Hi John, I hope you had a great trip to Hawaii! I wanted to follow up to see wh…" at bounding box center [690, 276] width 411 height 105
click at [587, 294] on div "Hi John, I hope you had a great trip to Hawaii! I wanted to follow up to see wh…" at bounding box center [690, 276] width 411 height 105
click at [790, 417] on icon at bounding box center [795, 411] width 10 height 10
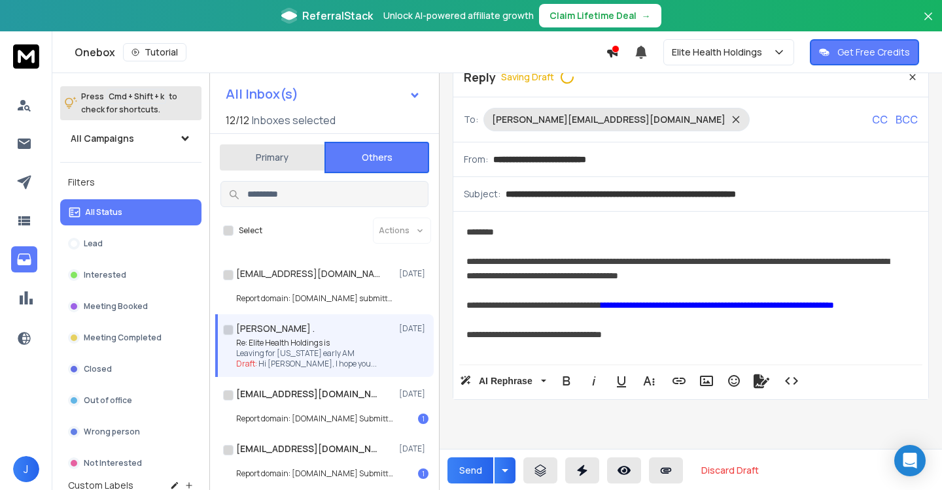
click at [558, 305] on div "**********" at bounding box center [683, 291] width 435 height 132
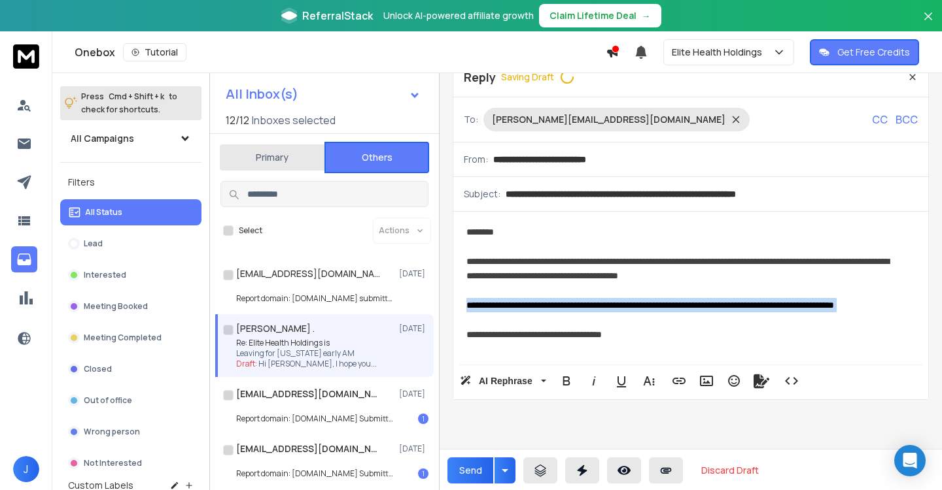
click at [558, 305] on div "**********" at bounding box center [683, 291] width 435 height 132
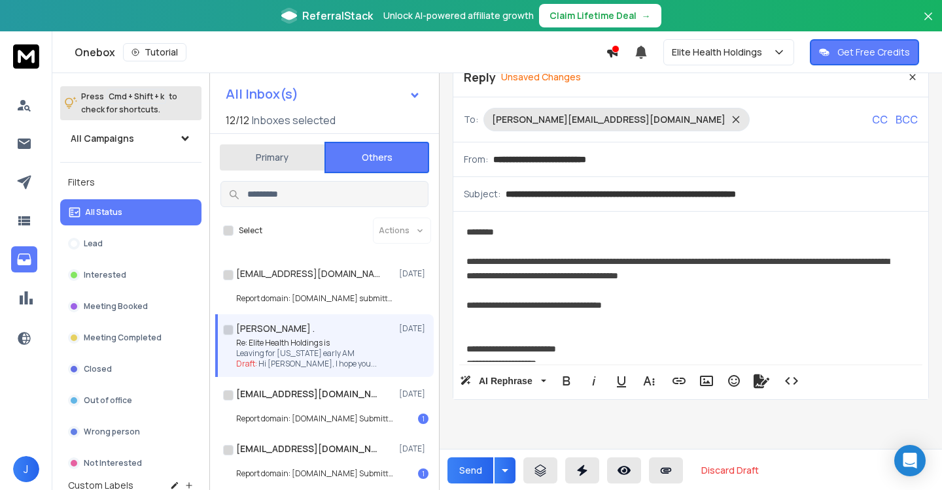
click at [537, 324] on div at bounding box center [690, 320] width 449 height 14
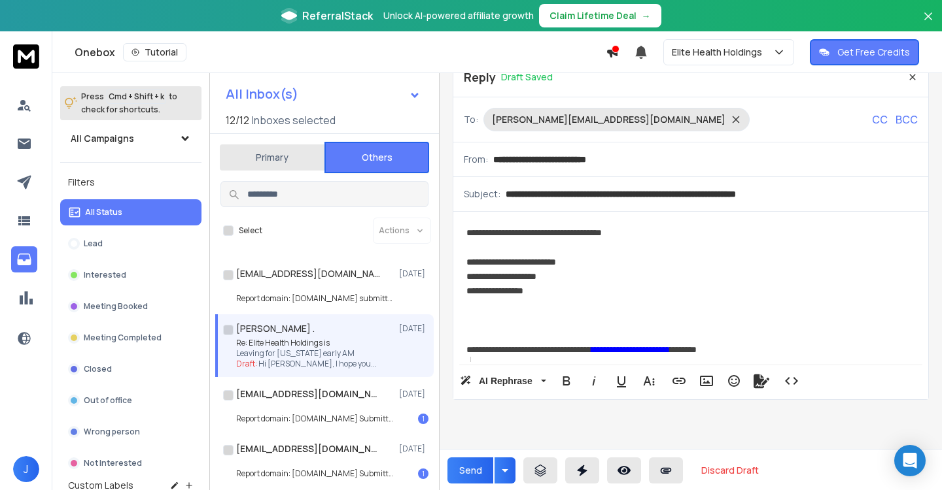
scroll to position [0, 0]
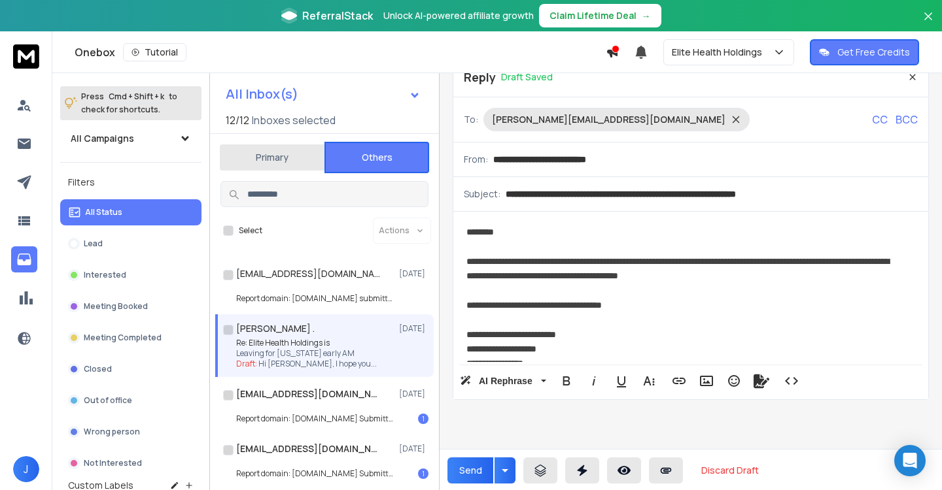
click at [475, 473] on button "Send" at bounding box center [470, 471] width 46 height 26
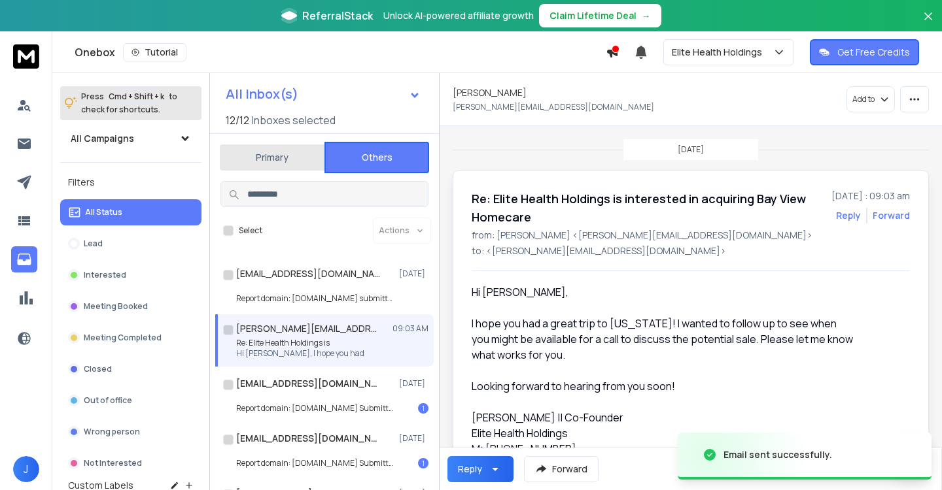
click at [865, 102] on p "Add to" at bounding box center [863, 99] width 22 height 10
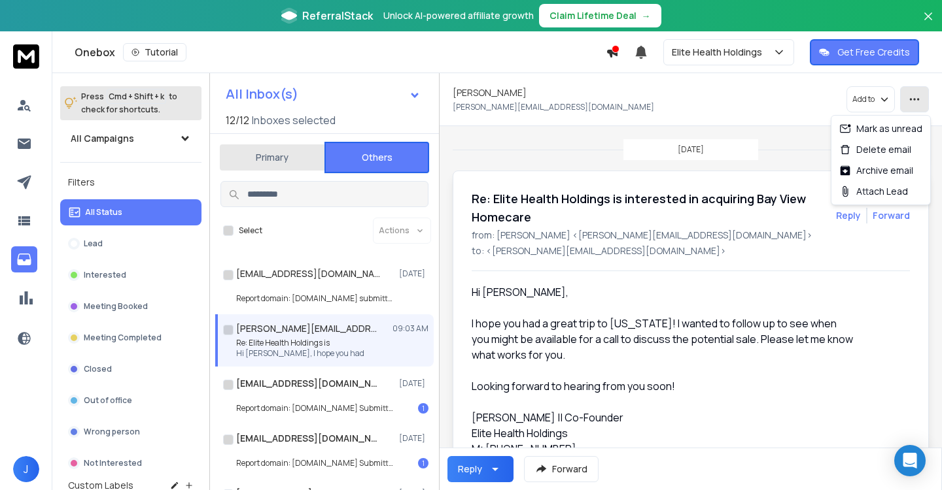
click at [905, 105] on button "button" at bounding box center [914, 99] width 29 height 26
click at [751, 247] on p "to: <john@bayviewhomecare.com>" at bounding box center [690, 251] width 438 height 13
click at [863, 103] on p "Add to" at bounding box center [863, 99] width 22 height 10
click at [687, 218] on h1 "Re: Elite Health Holdings is interested in acquiring Bay View Homecare" at bounding box center [647, 208] width 352 height 37
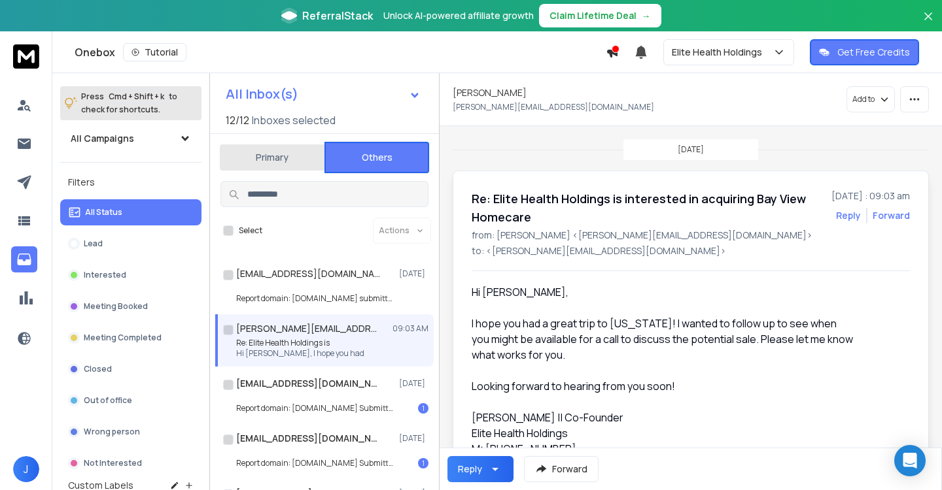
click at [880, 102] on icon at bounding box center [884, 99] width 9 height 9
click at [873, 151] on div "Lead List" at bounding box center [880, 149] width 55 height 13
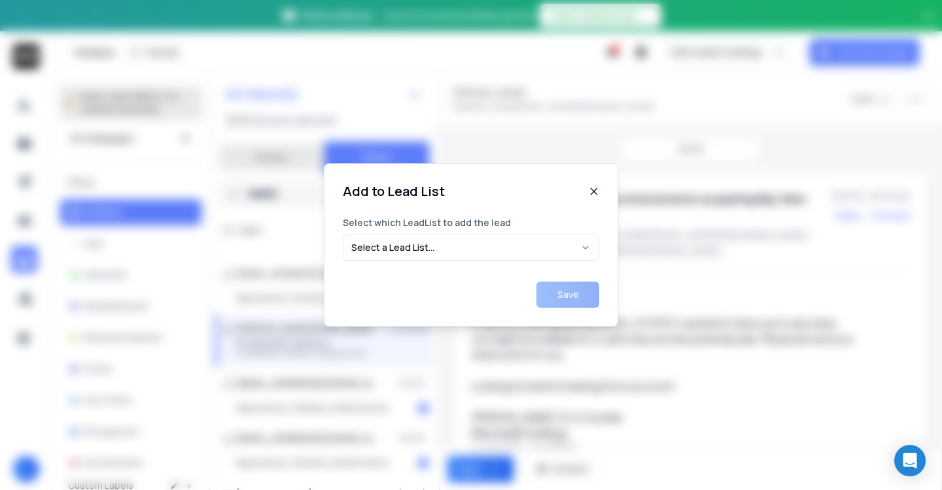
click at [466, 262] on div "Select which LeadList to add the lead Select a Lead List..." at bounding box center [471, 241] width 256 height 50
click at [468, 249] on button "Select a Lead List..." at bounding box center [471, 248] width 256 height 26
click at [592, 187] on icon at bounding box center [594, 191] width 10 height 10
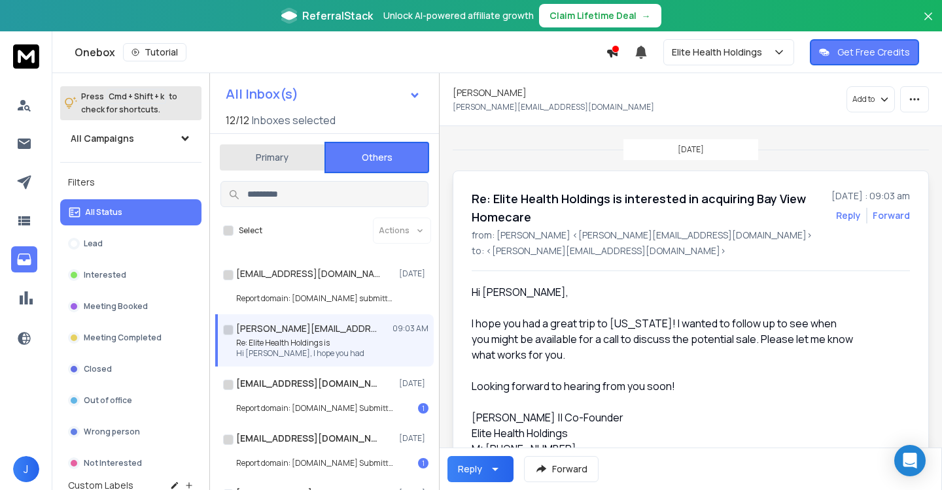
click at [876, 95] on div "Add to" at bounding box center [870, 99] width 47 height 25
click at [872, 133] on div "Campaign" at bounding box center [883, 128] width 60 height 13
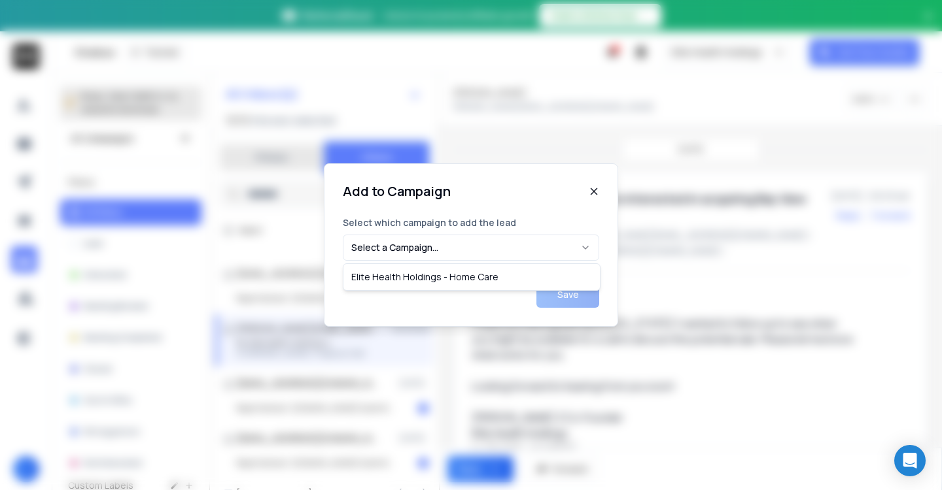
click at [538, 245] on button "Select a Campaign..." at bounding box center [471, 248] width 256 height 26
click at [596, 196] on icon at bounding box center [594, 191] width 10 height 10
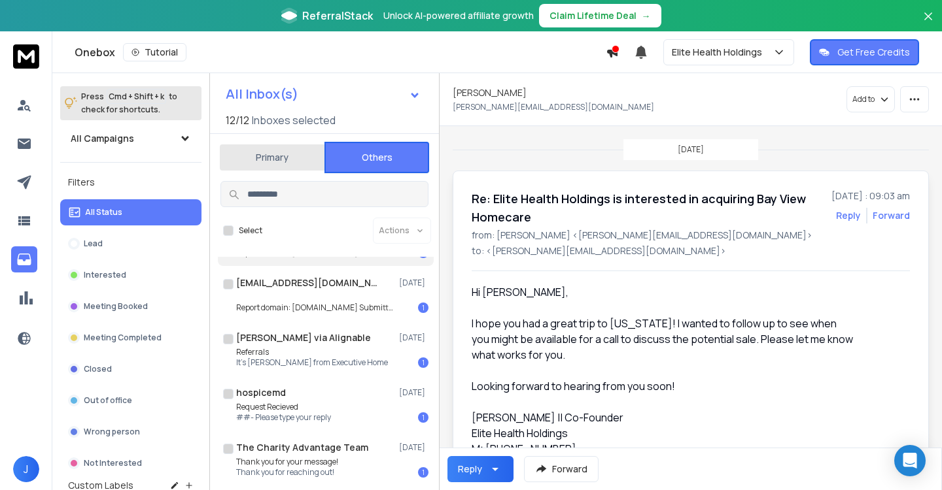
scroll to position [432, 0]
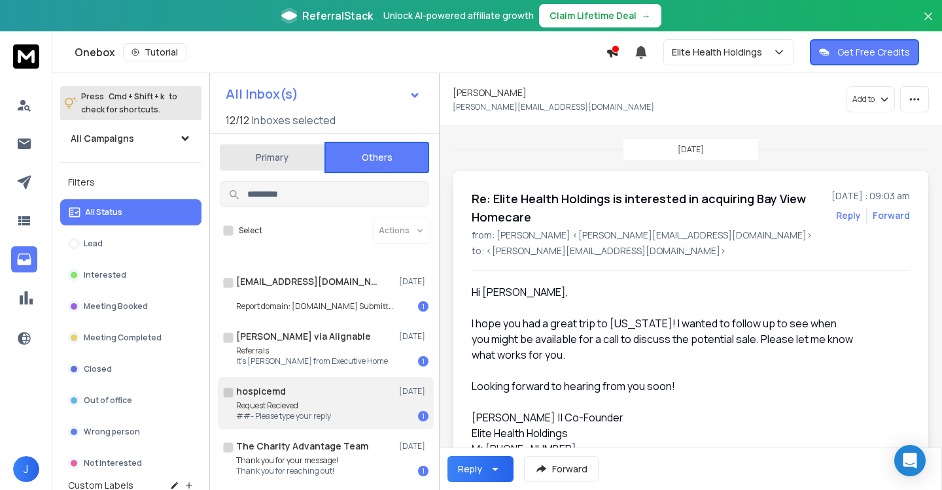
click at [328, 396] on div "hospicemd 24 Sep" at bounding box center [332, 391] width 192 height 13
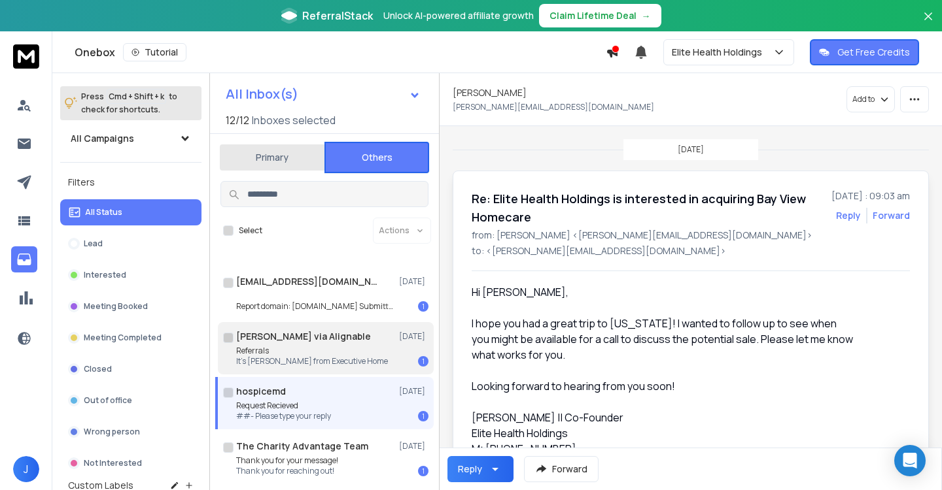
click at [318, 362] on p "It’s Santiago from Executive Home" at bounding box center [312, 361] width 152 height 10
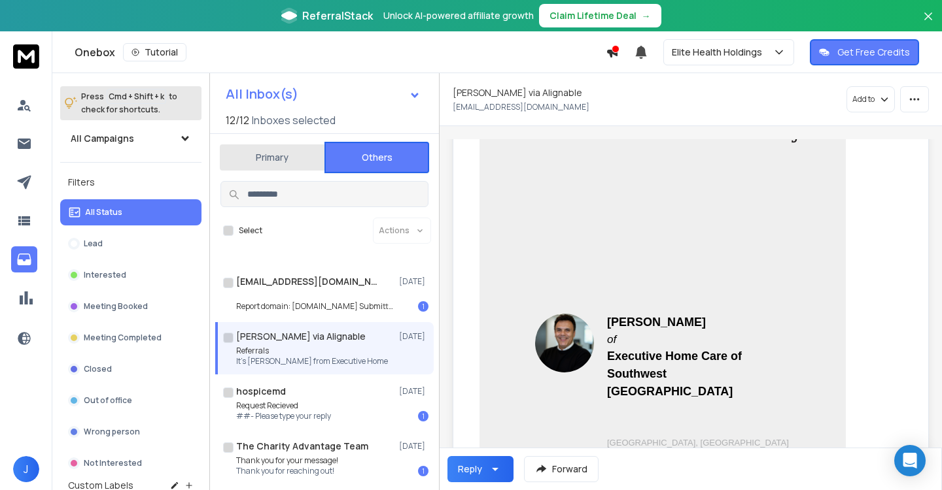
scroll to position [375, 0]
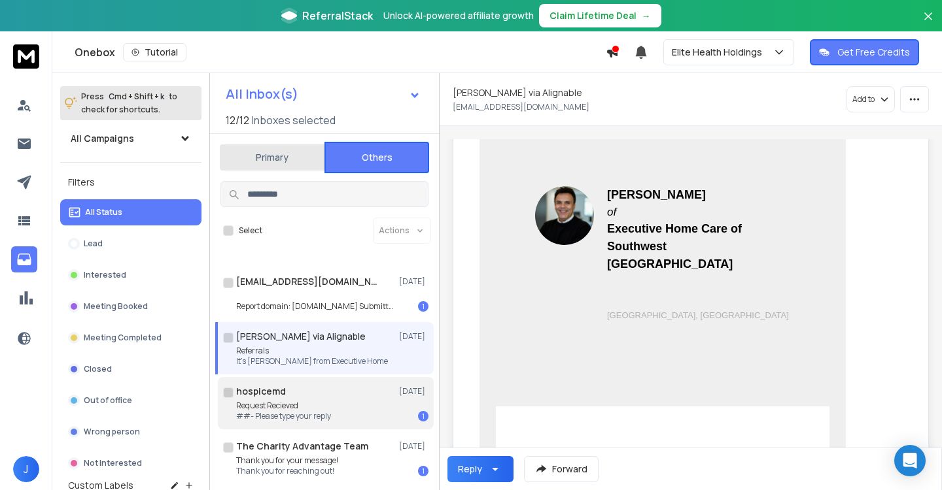
click at [298, 396] on div "hospicemd 24 Sep" at bounding box center [332, 391] width 192 height 13
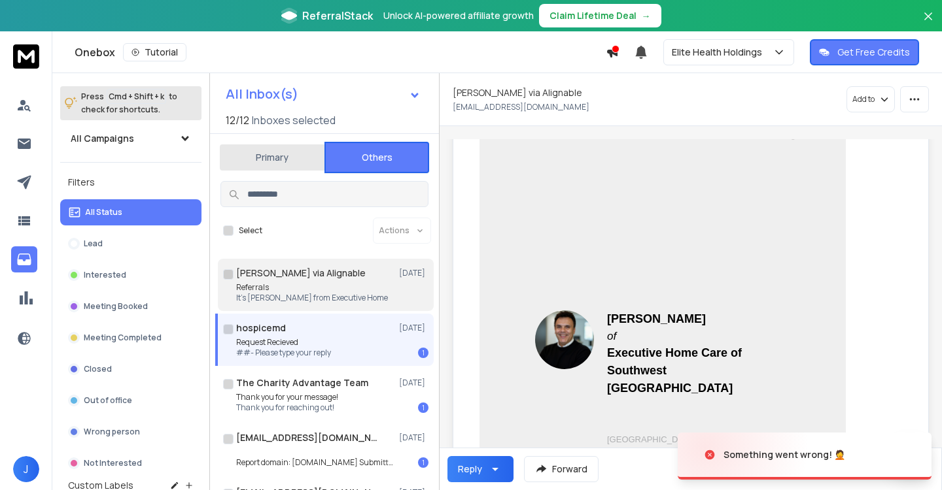
scroll to position [496, 0]
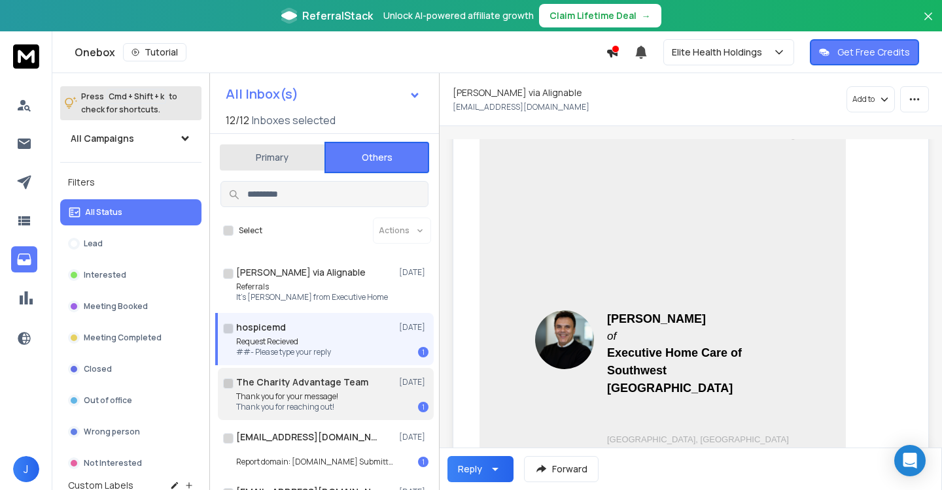
click at [341, 402] on div "Thank you for your message! Thank you for reaching out! 1" at bounding box center [332, 402] width 192 height 21
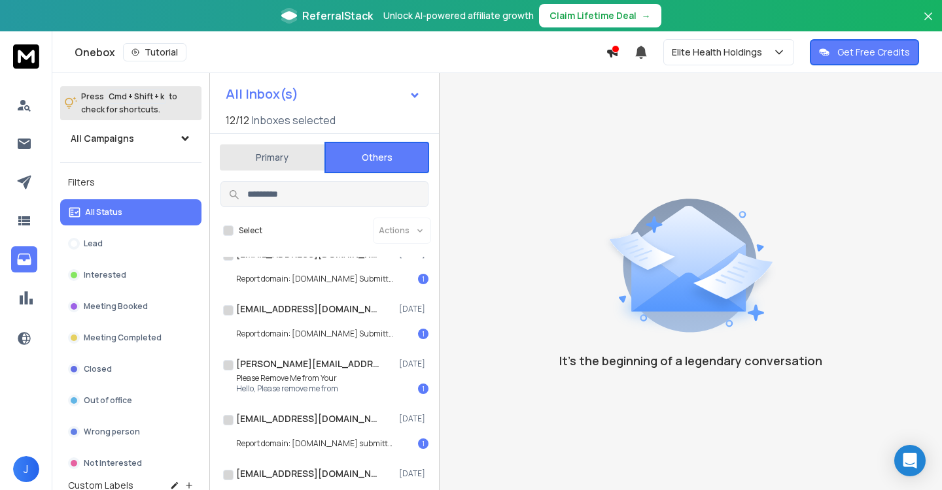
scroll to position [1222, 0]
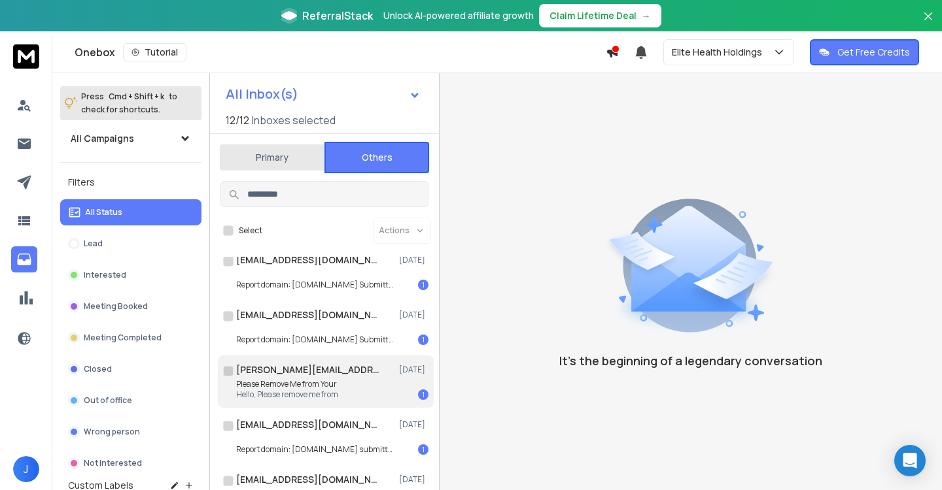
click at [343, 391] on div "Please Remove Me from Your Hello, Please remove me from 1" at bounding box center [332, 389] width 192 height 21
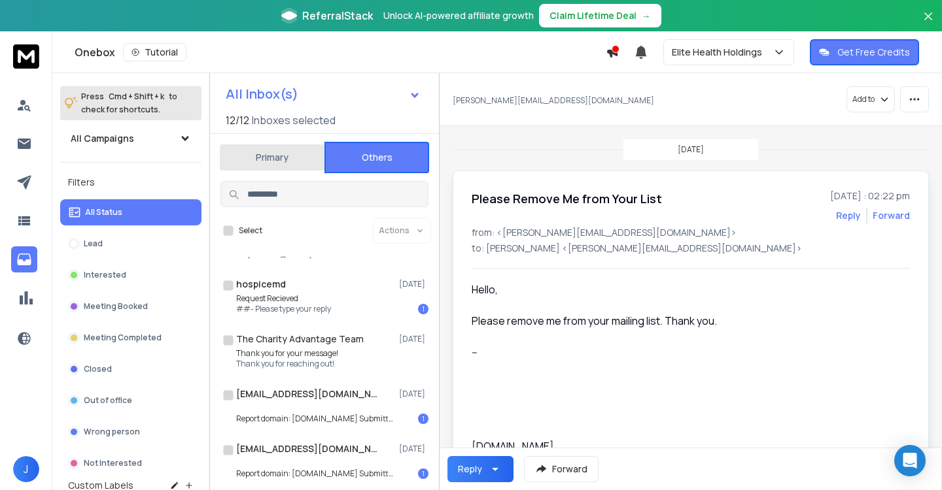
scroll to position [439, 0]
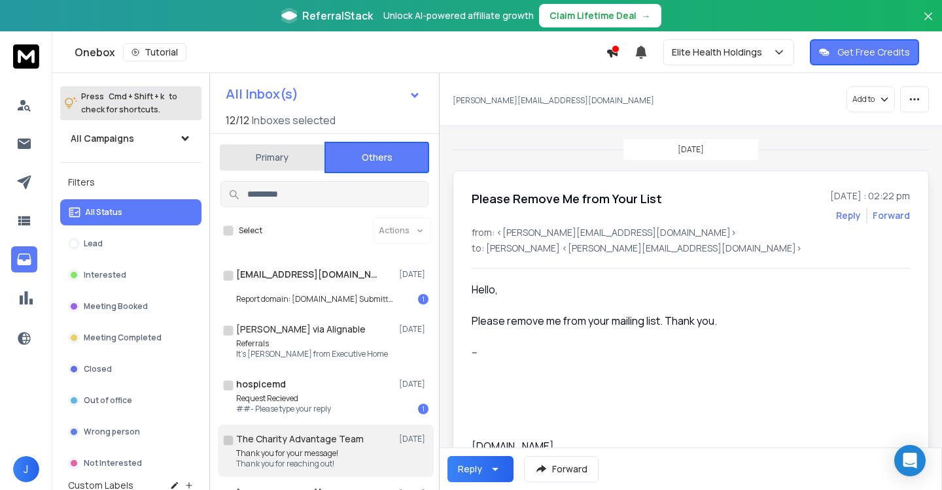
click at [349, 453] on div "Thank you for your message! Thank you for reaching out!" at bounding box center [332, 459] width 192 height 21
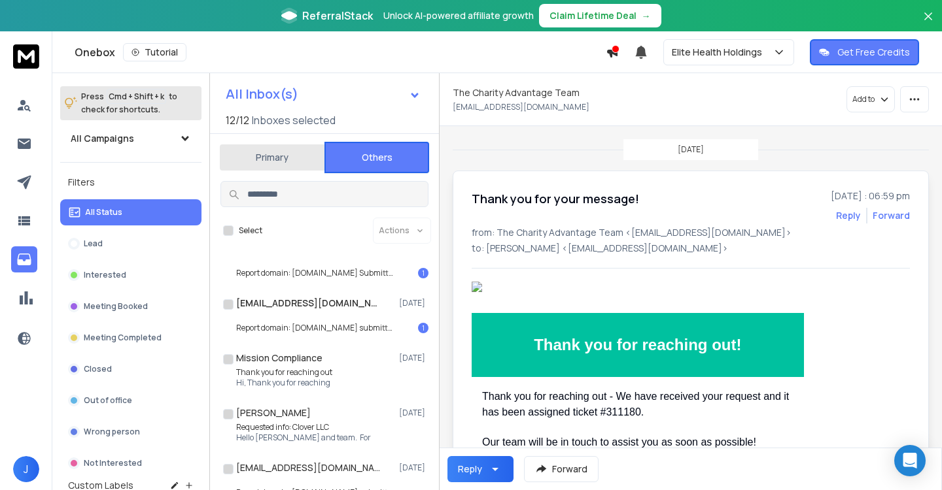
scroll to position [145, 0]
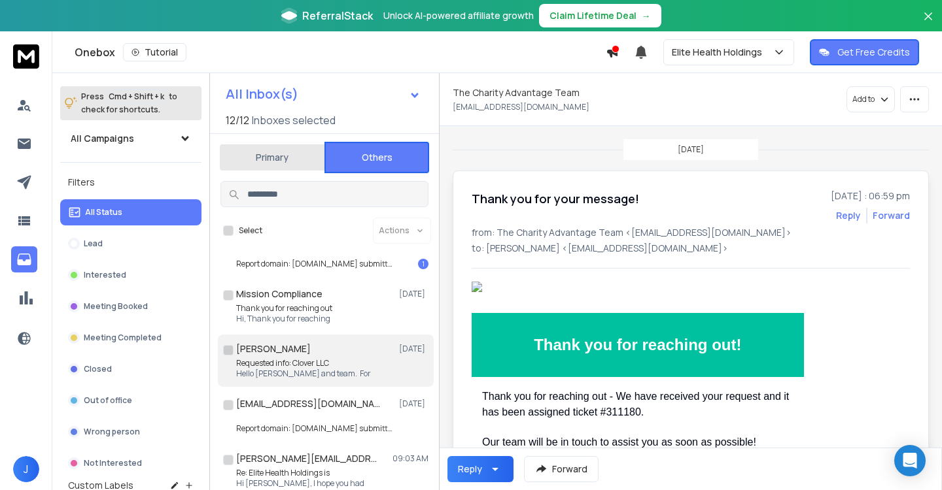
click at [307, 359] on p "Requested info: Clover LLC" at bounding box center [303, 363] width 135 height 10
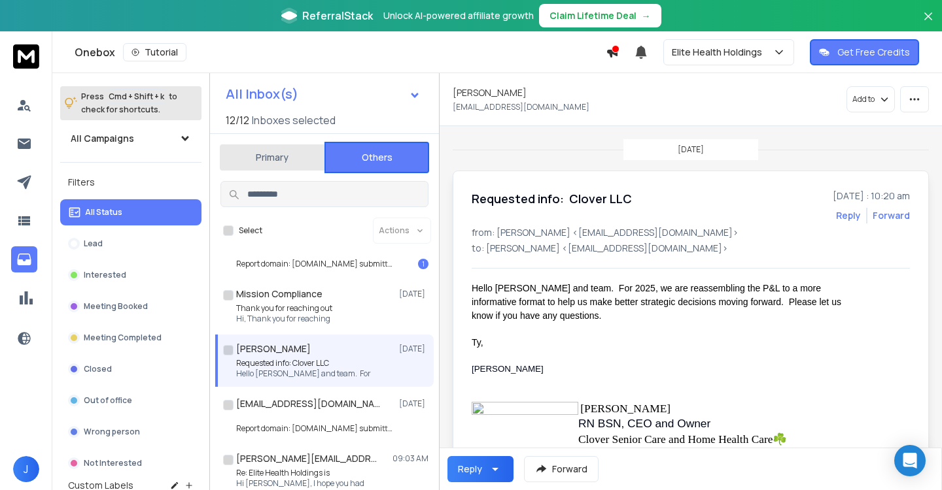
click at [838, 218] on button "Reply" at bounding box center [848, 215] width 25 height 13
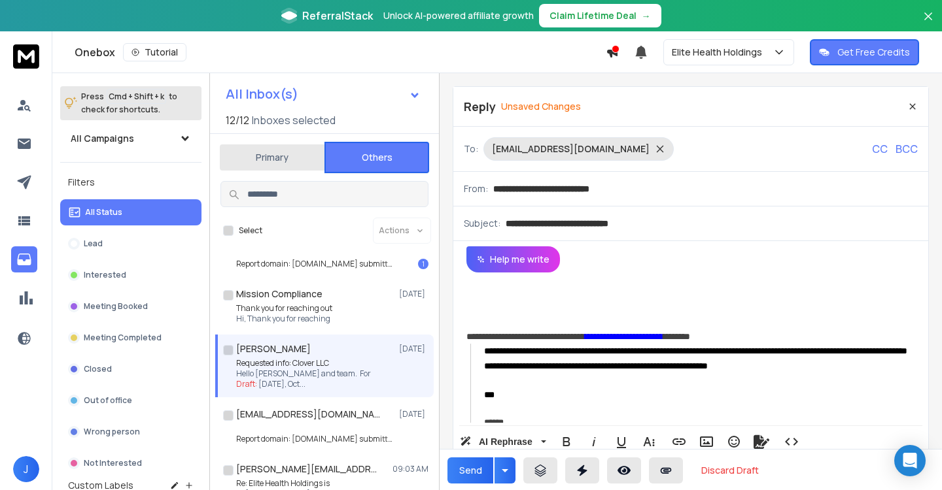
click at [511, 252] on button "Help me write" at bounding box center [513, 260] width 94 height 26
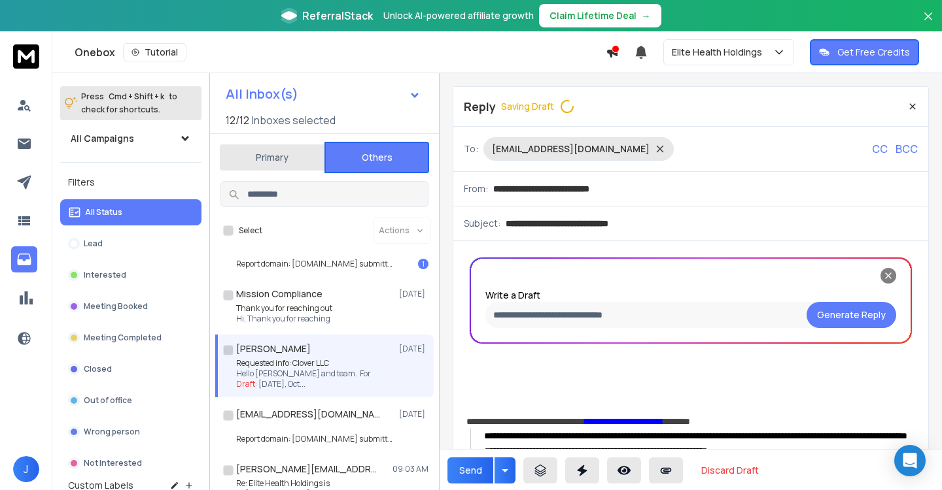
click at [521, 317] on input "text" at bounding box center [690, 315] width 411 height 26
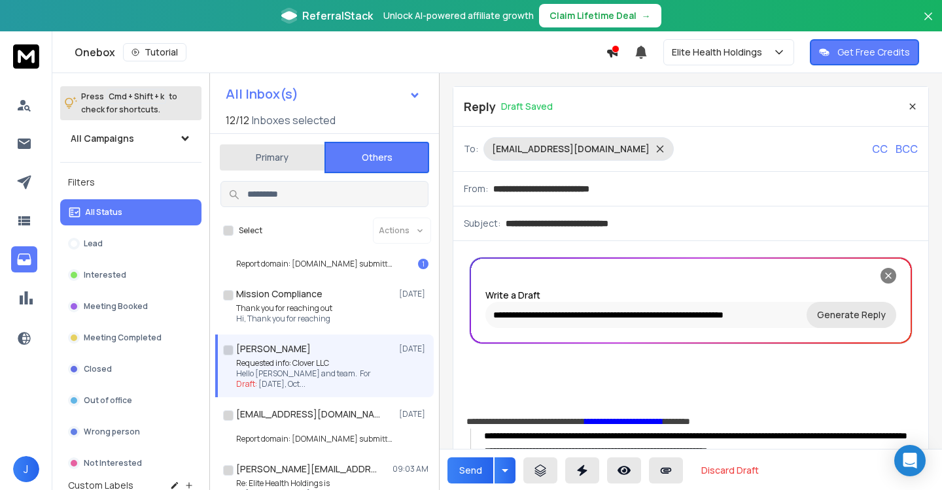
type input "**********"
click at [850, 320] on button "Generate Reply" at bounding box center [851, 315] width 90 height 26
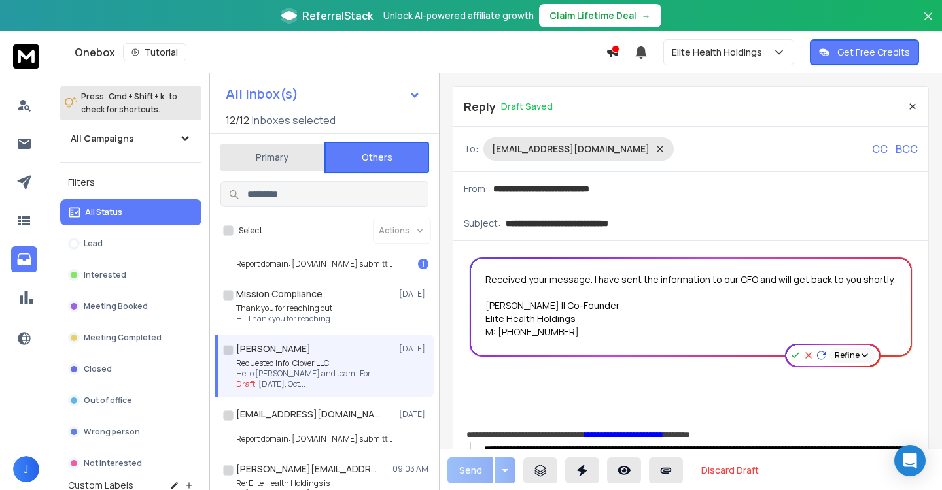
click at [795, 358] on icon at bounding box center [795, 356] width 10 height 10
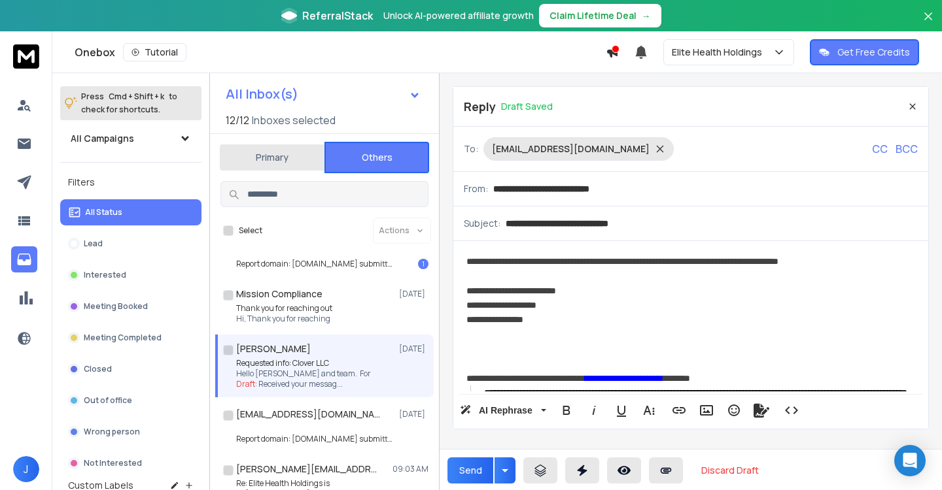
click at [470, 471] on button "Send" at bounding box center [470, 471] width 46 height 26
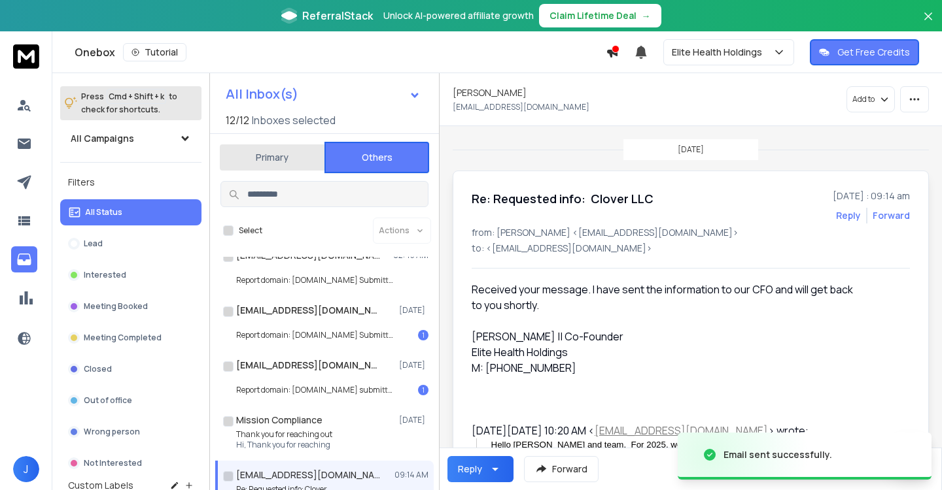
scroll to position [0, 0]
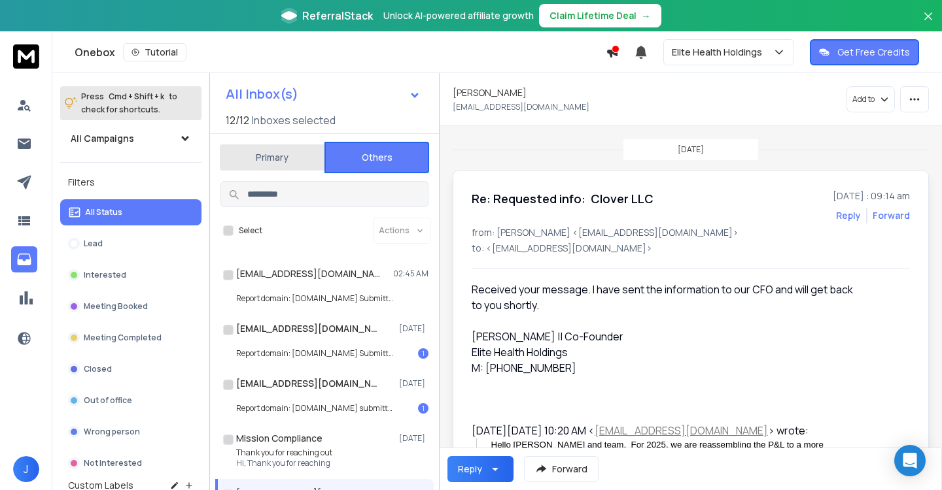
click at [145, 209] on button "All Status" at bounding box center [130, 212] width 141 height 26
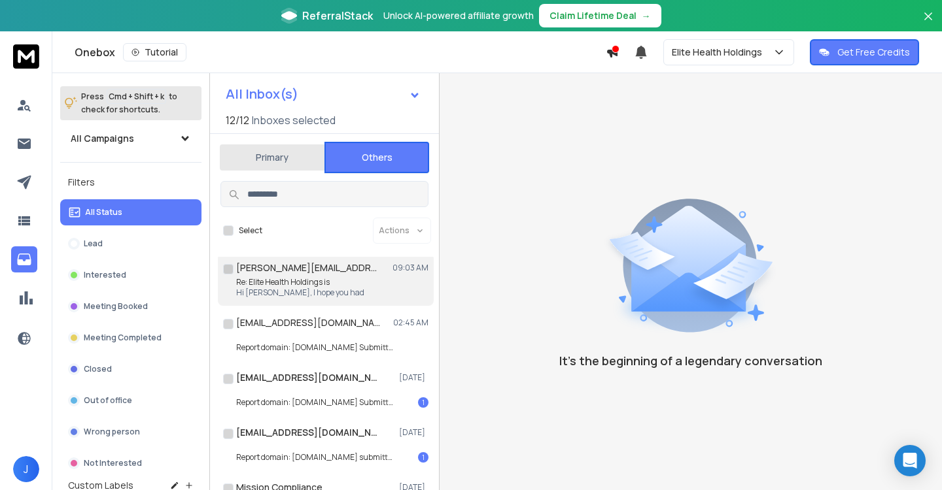
scroll to position [88, 0]
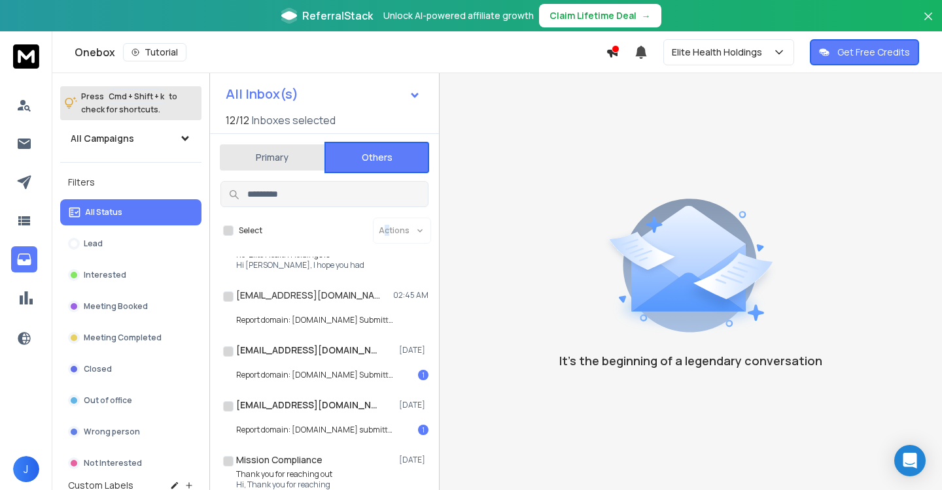
click at [388, 235] on div "Actions" at bounding box center [402, 231] width 58 height 26
click at [417, 231] on div "Actions" at bounding box center [402, 231] width 58 height 26
click at [420, 231] on div "Actions" at bounding box center [402, 231] width 58 height 26
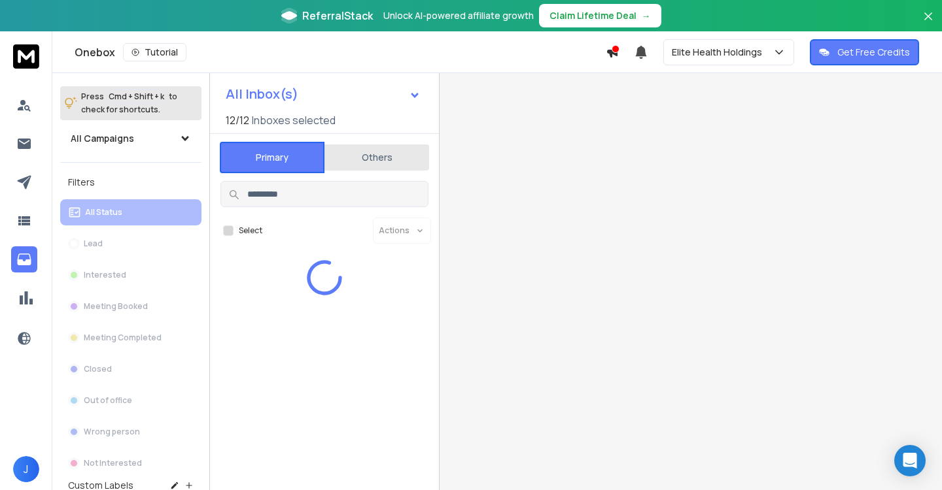
click at [257, 158] on button "Primary" at bounding box center [272, 157] width 105 height 31
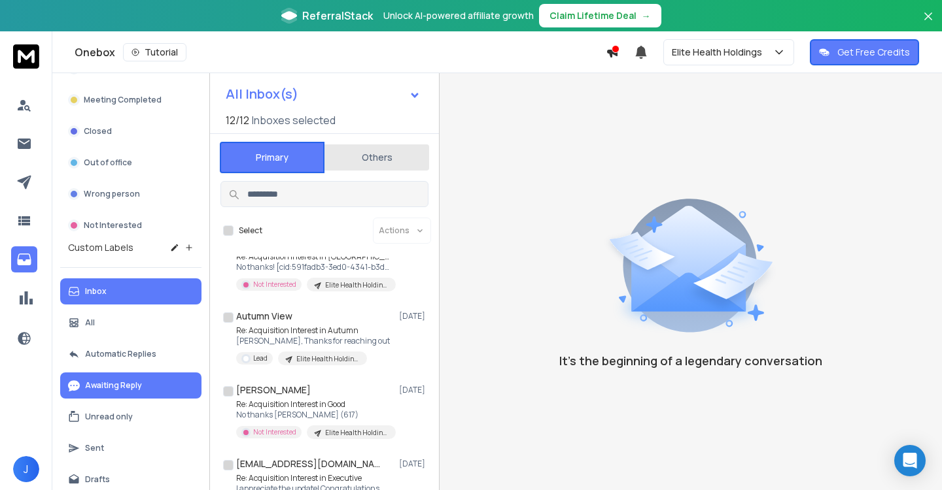
scroll to position [287, 0]
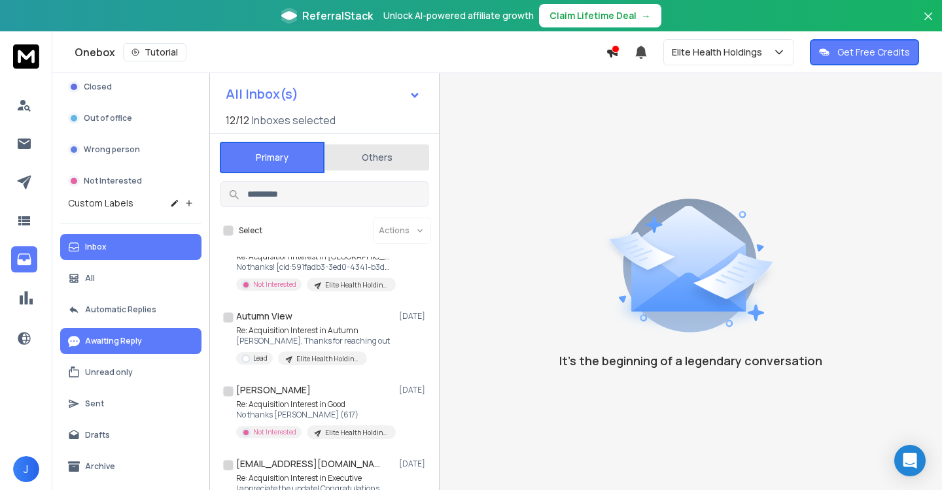
click at [131, 343] on div "Awaiting Reply" at bounding box center [105, 342] width 74 height 16
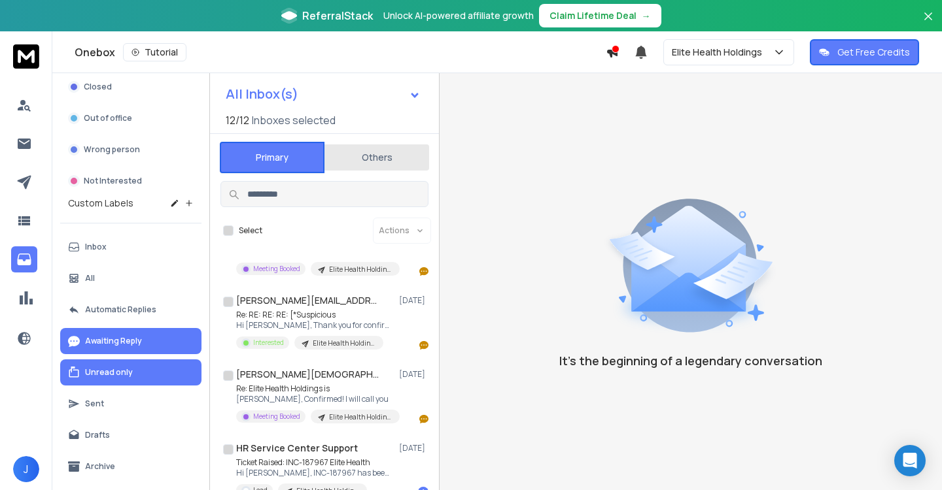
scroll to position [292, 0]
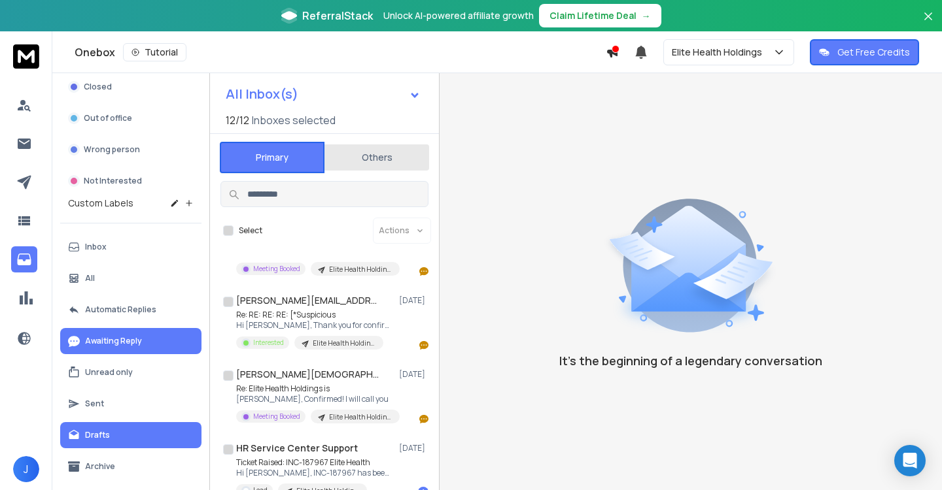
click at [151, 432] on button "Drafts" at bounding box center [130, 435] width 141 height 26
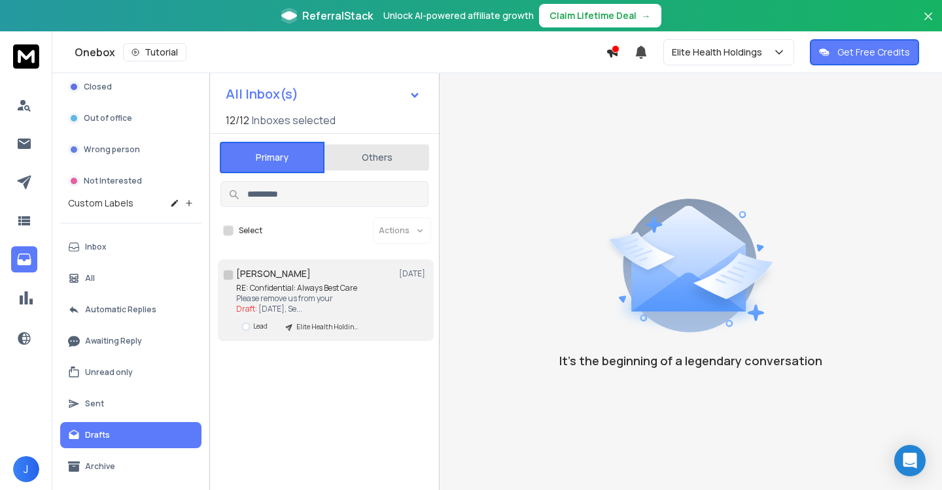
click at [288, 284] on p "RE: Confidential: Always Best Care" at bounding box center [301, 288] width 131 height 10
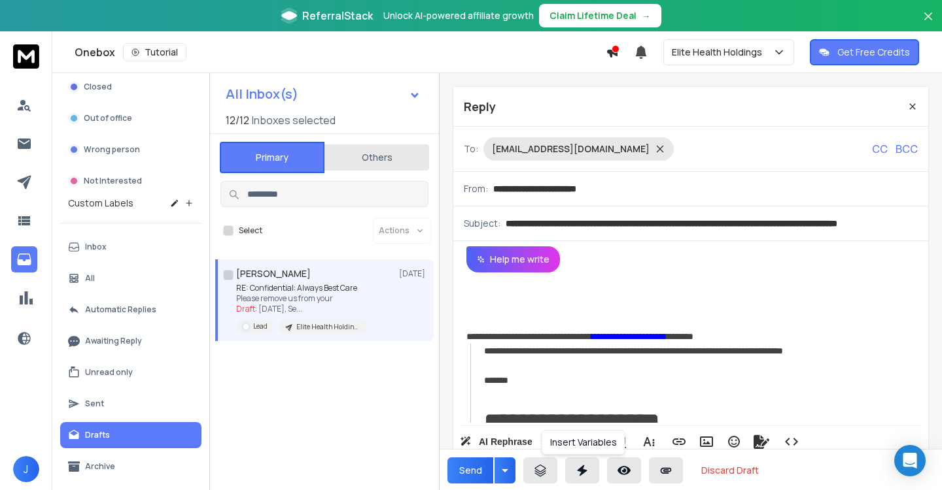
click at [583, 470] on icon at bounding box center [582, 471] width 10 height 11
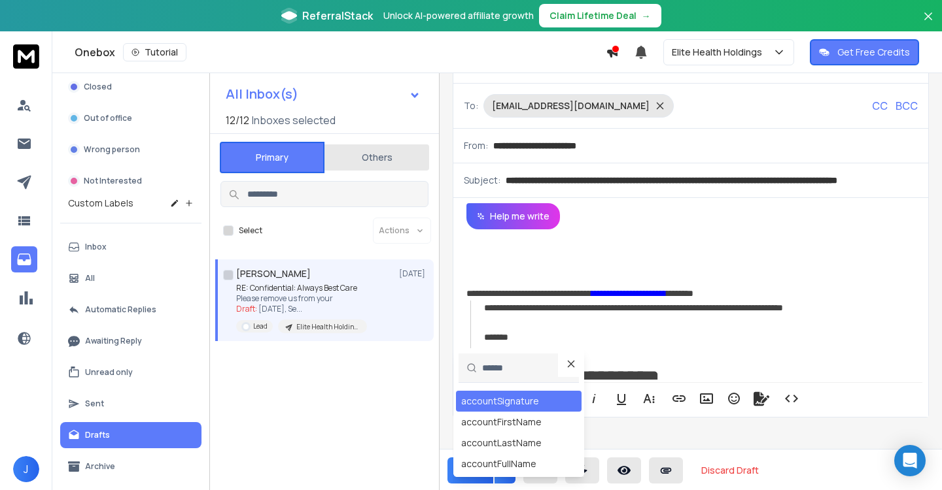
scroll to position [61, 0]
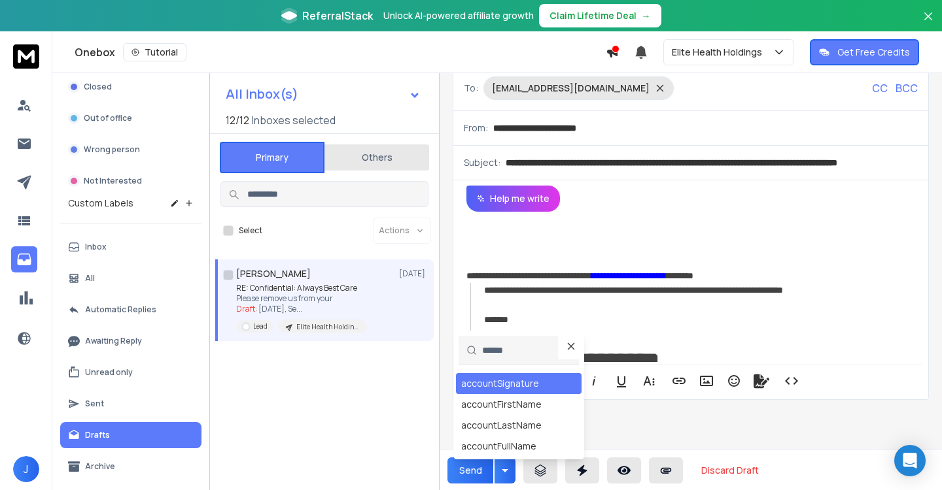
click at [734, 184] on div "Help me write" at bounding box center [690, 197] width 475 height 34
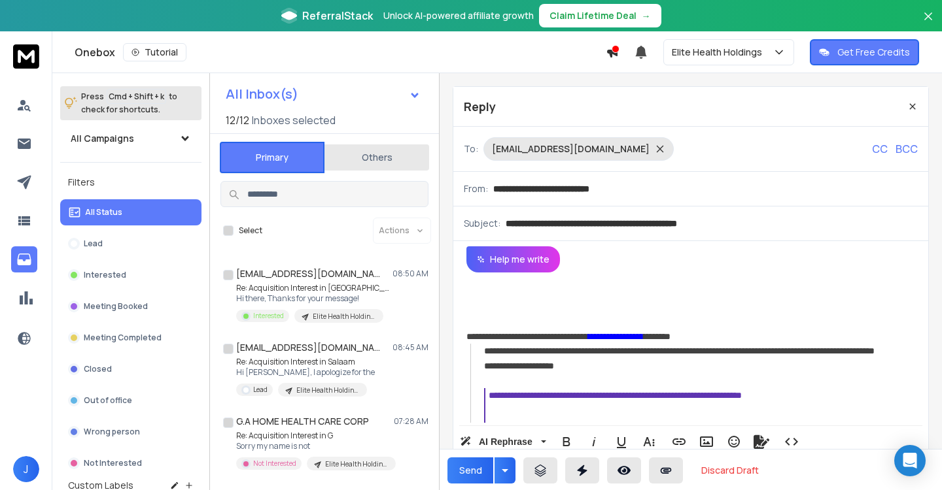
scroll to position [241, 0]
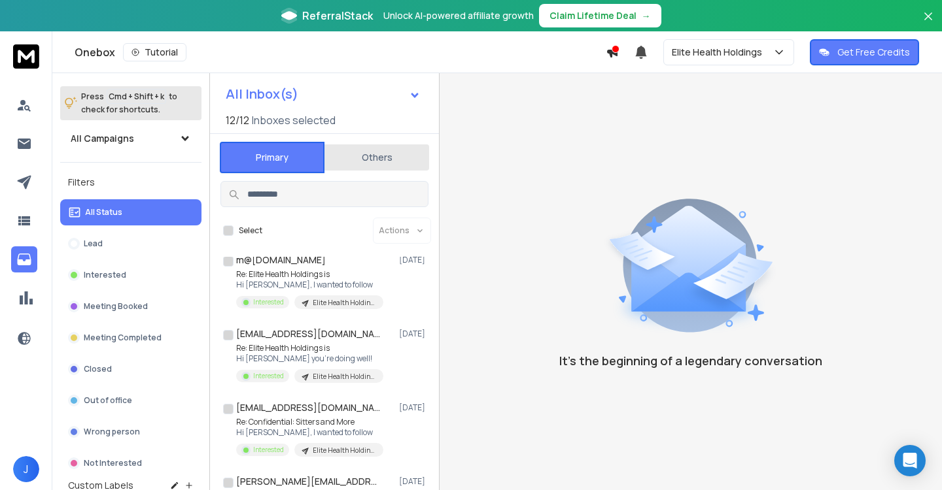
scroll to position [3494, 0]
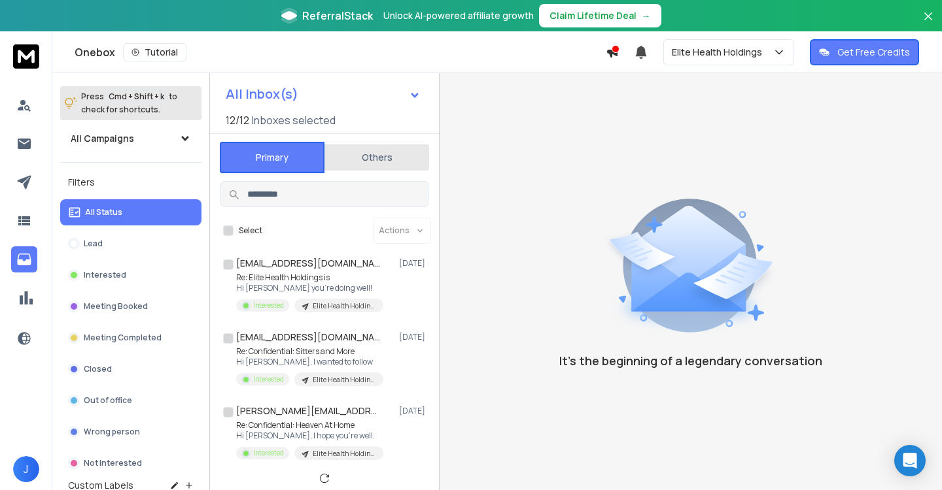
click at [402, 236] on div "Actions" at bounding box center [402, 231] width 58 height 26
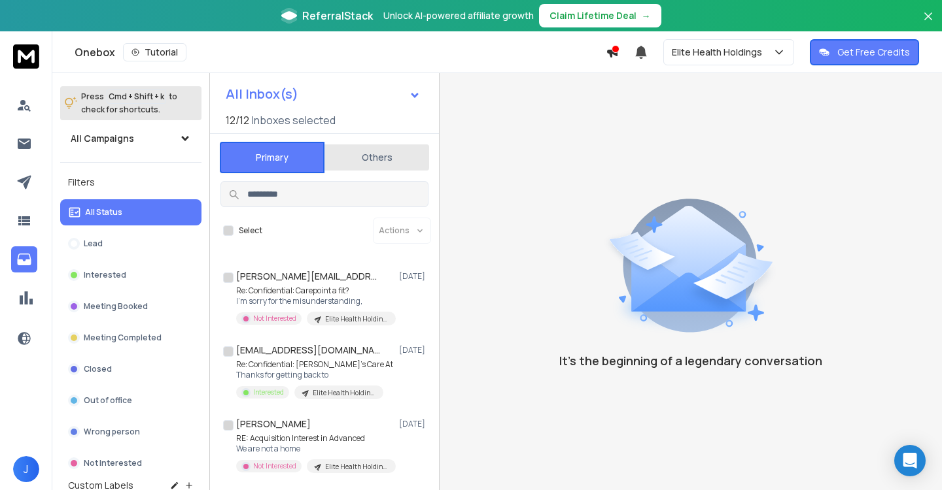
scroll to position [5550, 0]
click at [116, 283] on button "Interested" at bounding box center [130, 275] width 141 height 26
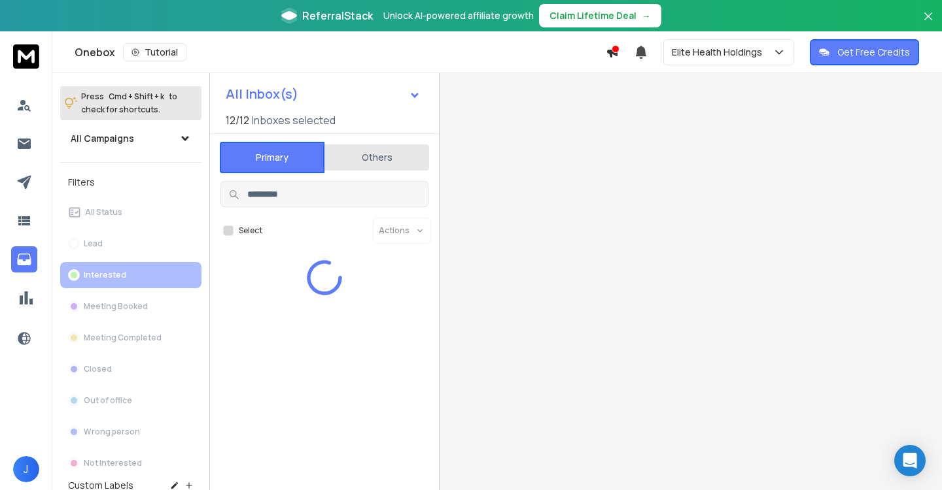
scroll to position [0, 0]
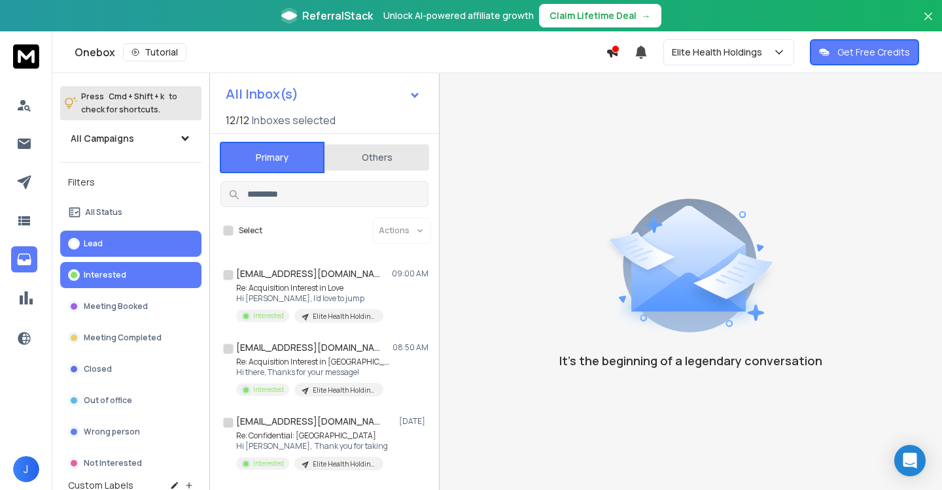
click at [114, 247] on button "Lead" at bounding box center [130, 244] width 141 height 26
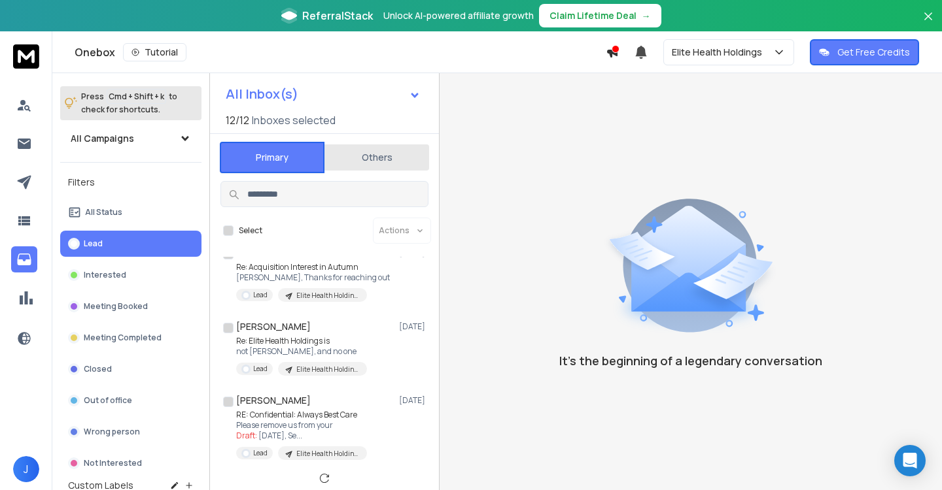
scroll to position [156, 0]
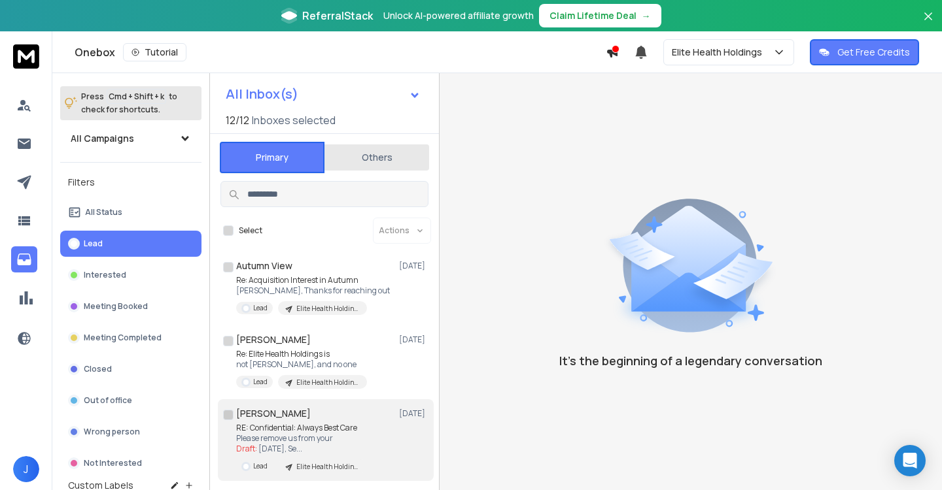
click at [301, 432] on p "RE: Confidential: Always Best Care" at bounding box center [301, 428] width 131 height 10
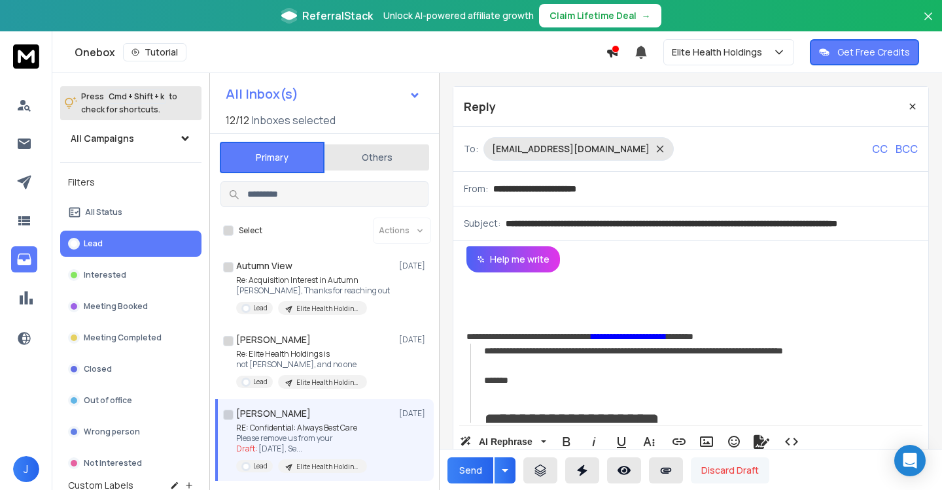
click at [733, 469] on button "Discard Draft" at bounding box center [730, 471] width 78 height 26
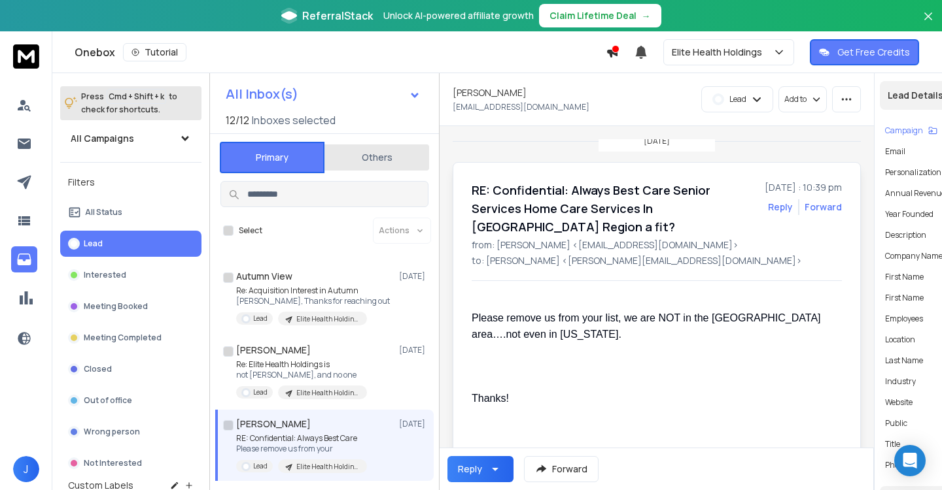
scroll to position [0, 0]
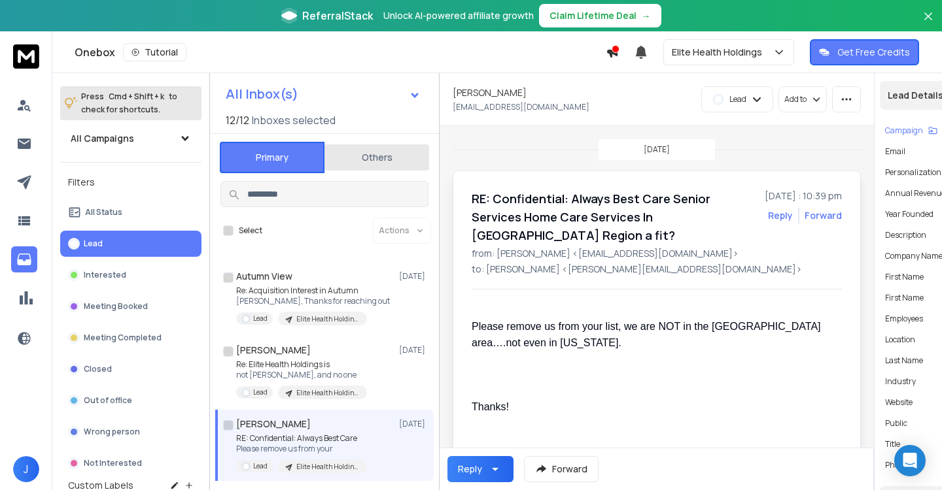
click at [755, 95] on div "Lead" at bounding box center [737, 99] width 71 height 25
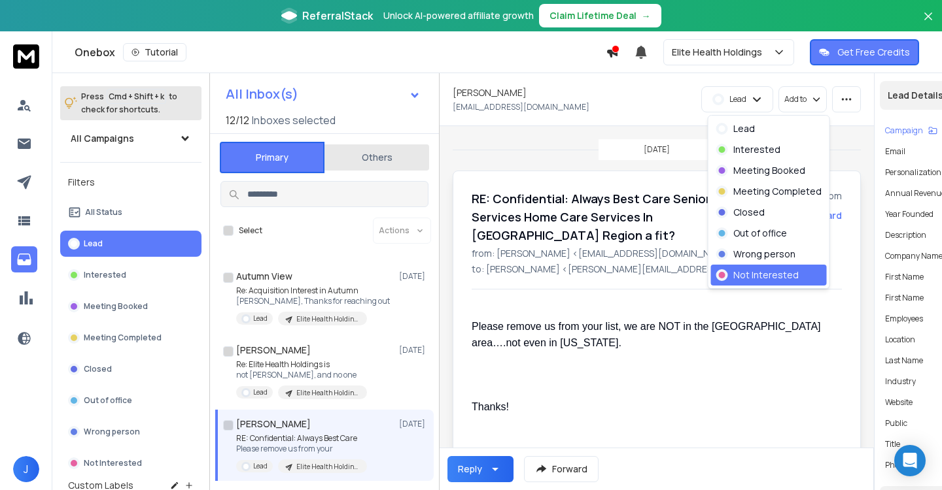
click at [751, 275] on p "Not Interested" at bounding box center [765, 275] width 65 height 13
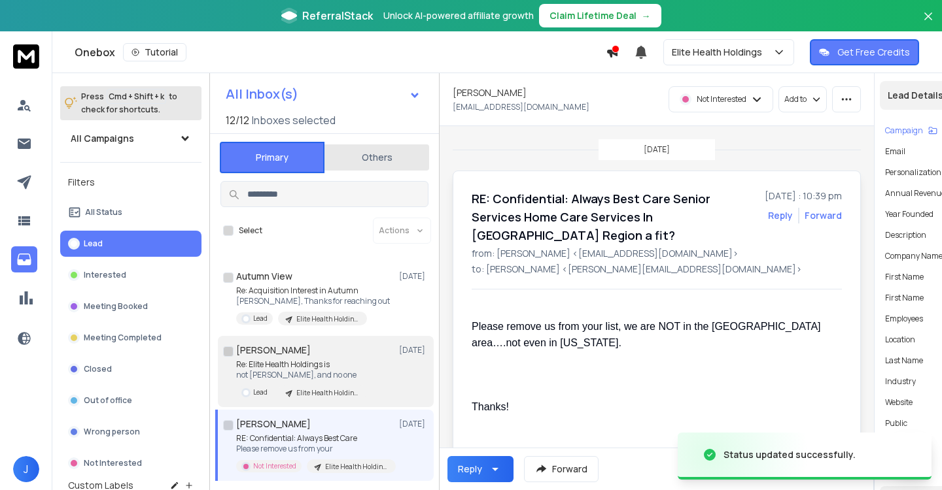
click at [322, 378] on p "not [PERSON_NAME], and no one" at bounding box center [301, 375] width 131 height 10
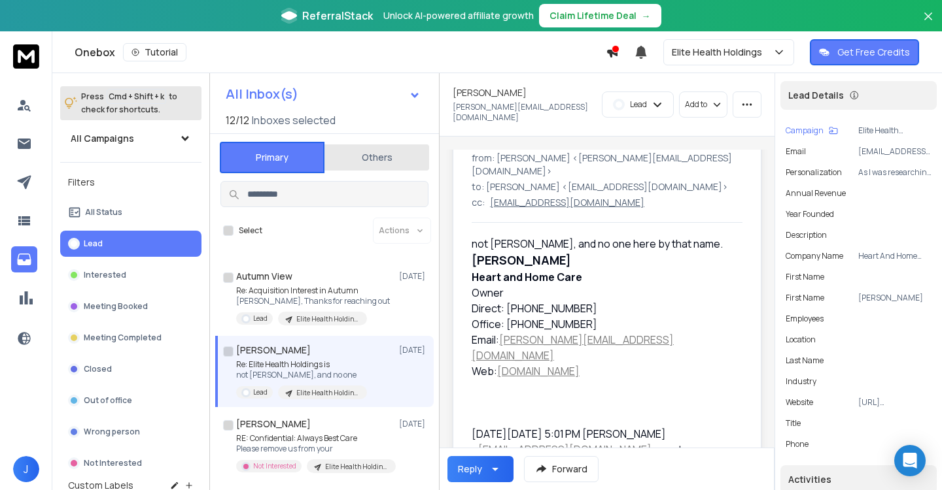
scroll to position [76, 0]
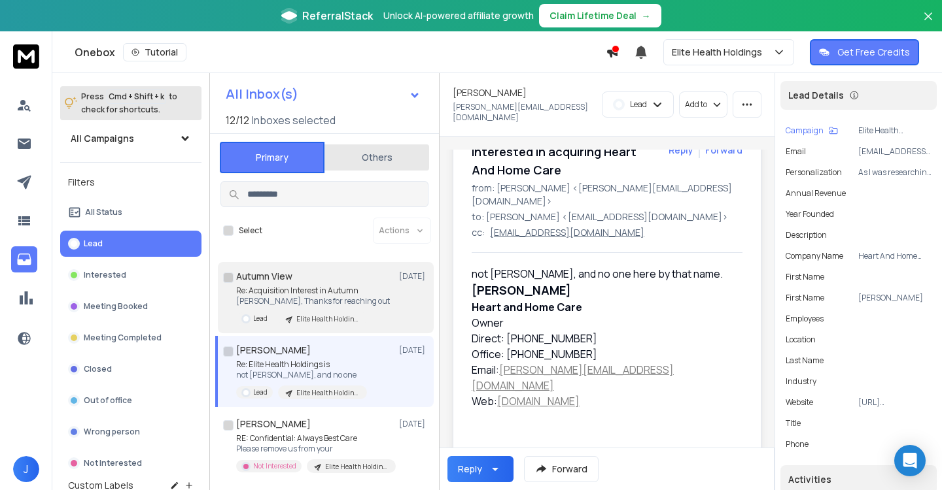
click at [290, 289] on p "Re: Acquisition Interest in Autumn" at bounding box center [313, 291] width 154 height 10
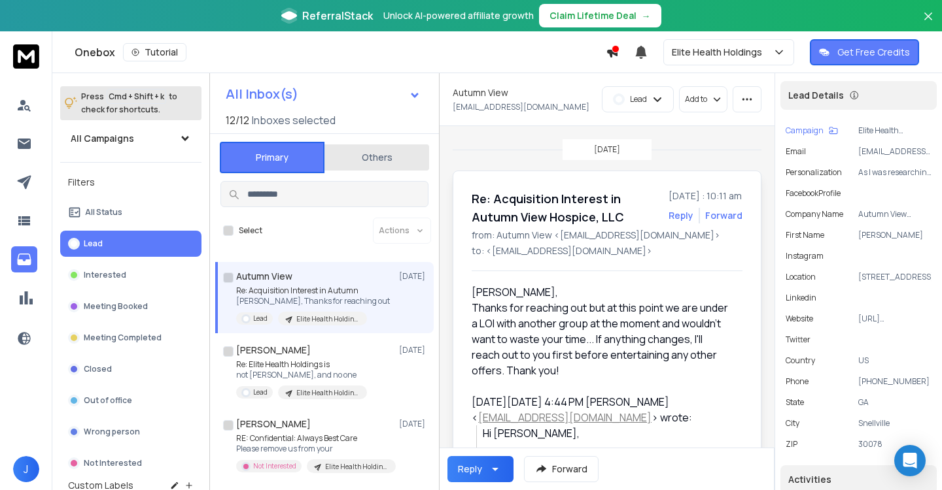
click at [679, 215] on button "Reply" at bounding box center [680, 215] width 25 height 13
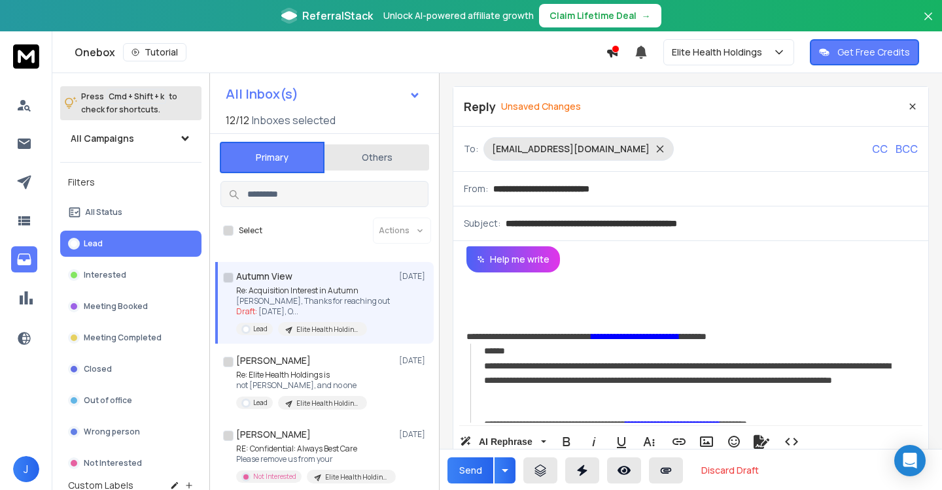
click at [507, 269] on button "Help me write" at bounding box center [513, 260] width 94 height 26
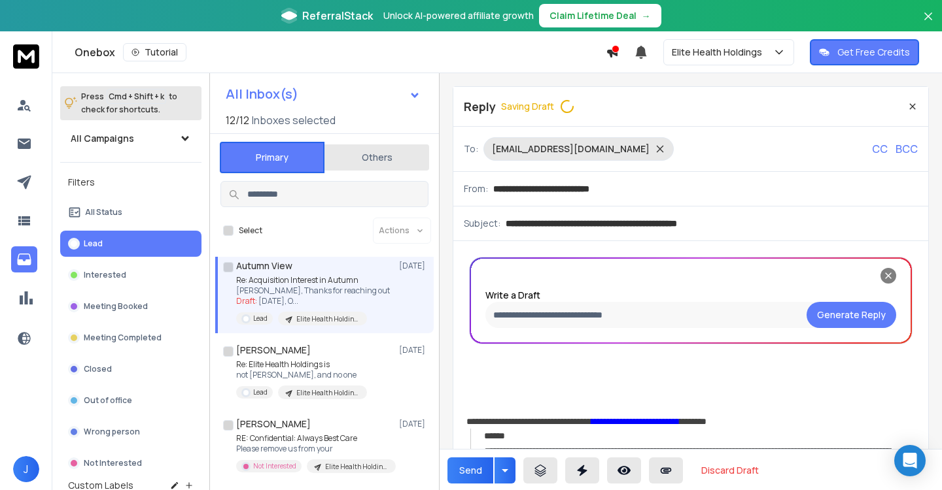
click at [536, 326] on input "text" at bounding box center [690, 315] width 411 height 26
click at [746, 252] on div "Write a Draft Generate Reply" at bounding box center [690, 300] width 475 height 119
click at [734, 319] on input "text" at bounding box center [690, 315] width 411 height 26
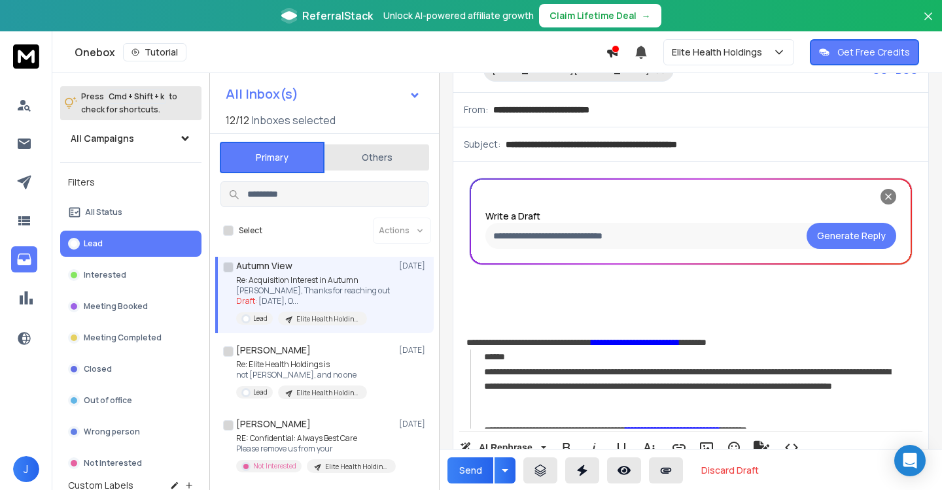
scroll to position [95, 0]
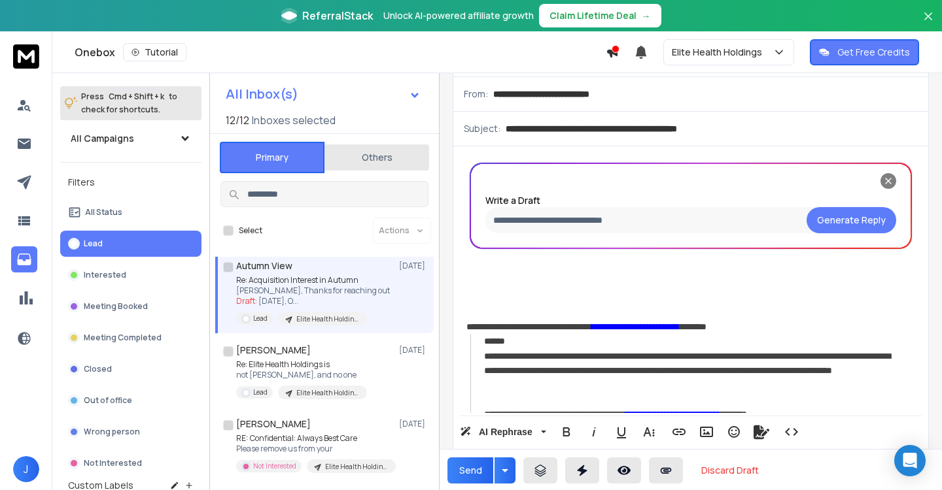
click at [568, 221] on input "text" at bounding box center [690, 220] width 411 height 26
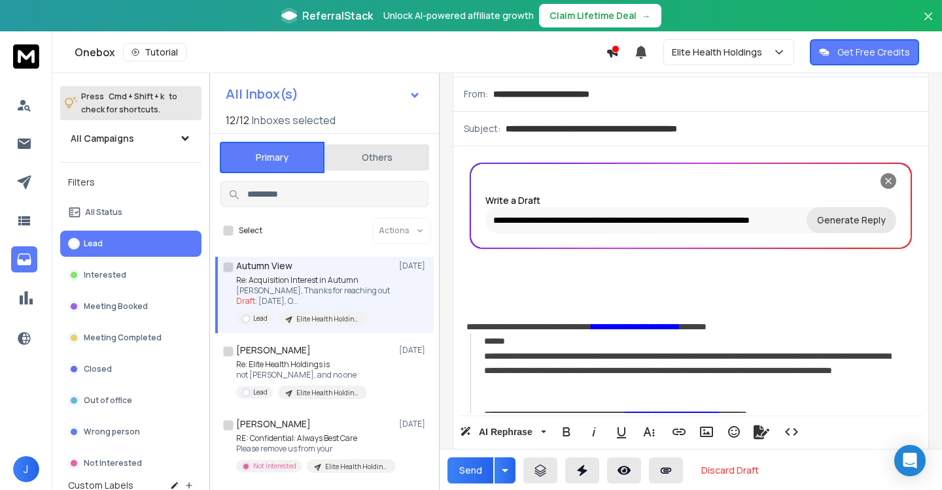
type input "**********"
click at [844, 224] on button "Generate Reply" at bounding box center [851, 220] width 90 height 26
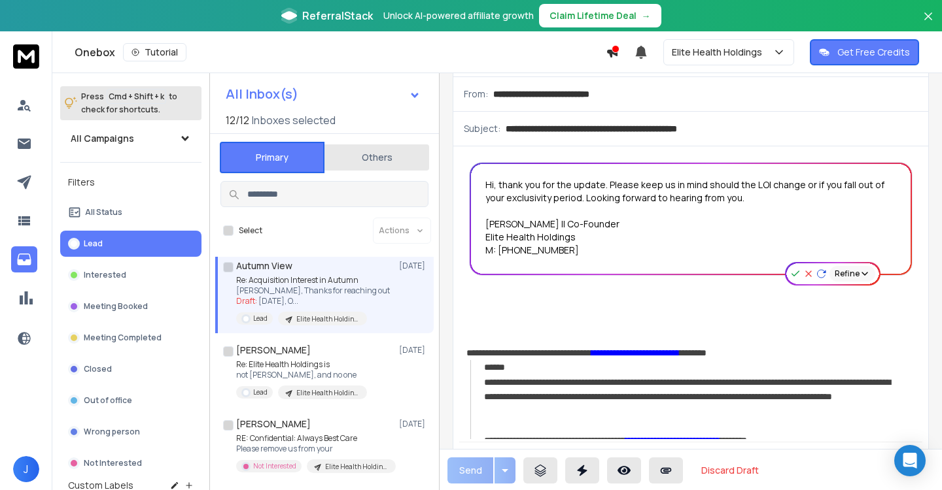
click at [792, 275] on polyline at bounding box center [795, 273] width 7 height 5
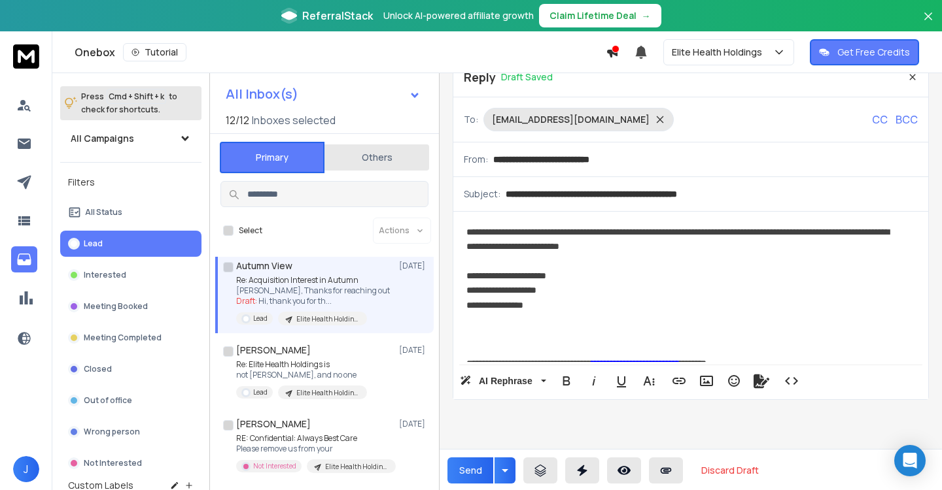
click at [470, 470] on button "Send" at bounding box center [470, 471] width 46 height 26
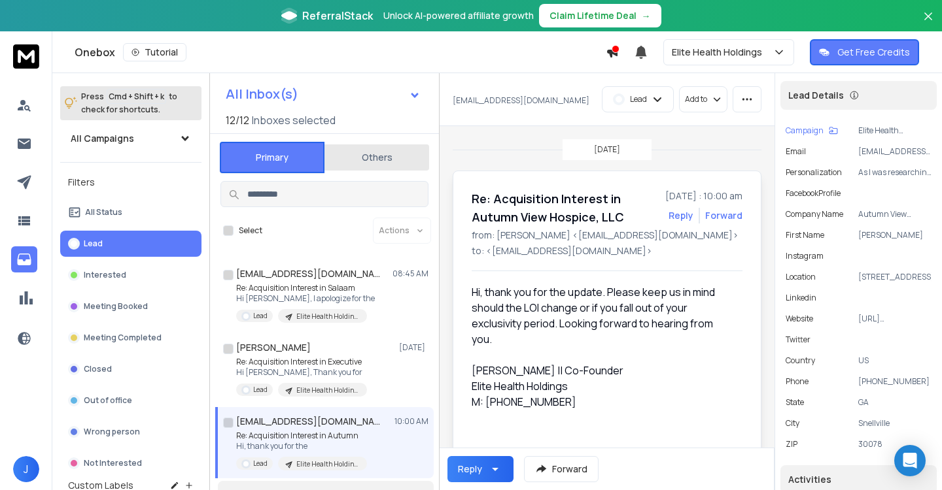
scroll to position [0, 0]
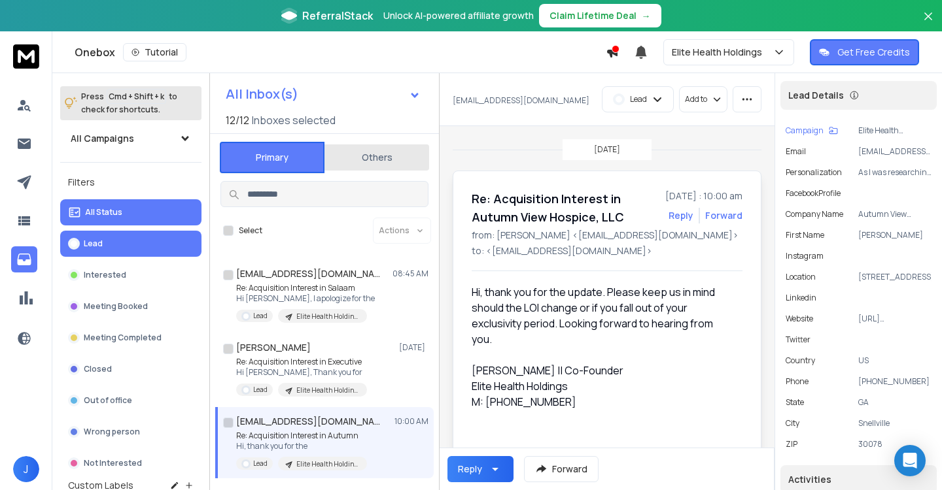
click at [121, 207] on p "All Status" at bounding box center [103, 212] width 37 height 10
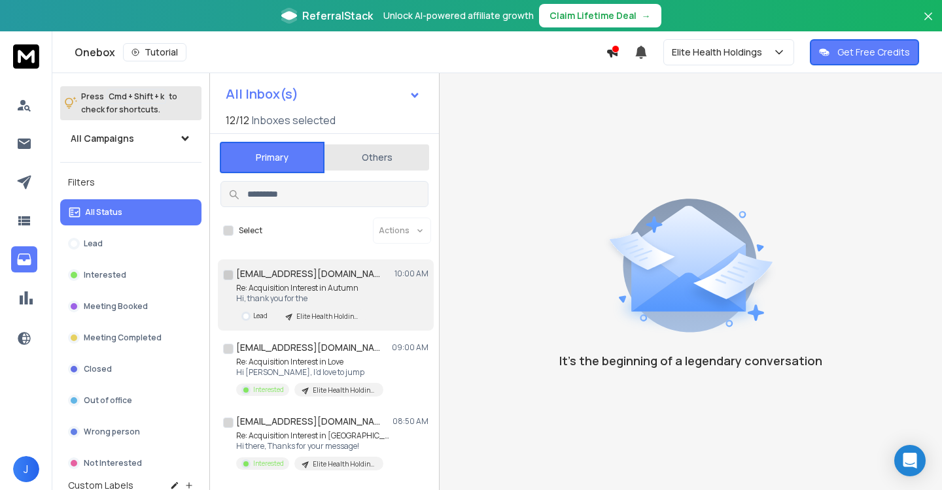
click at [352, 291] on p "Re: Acquisition Interest in Autumn" at bounding box center [301, 288] width 131 height 10
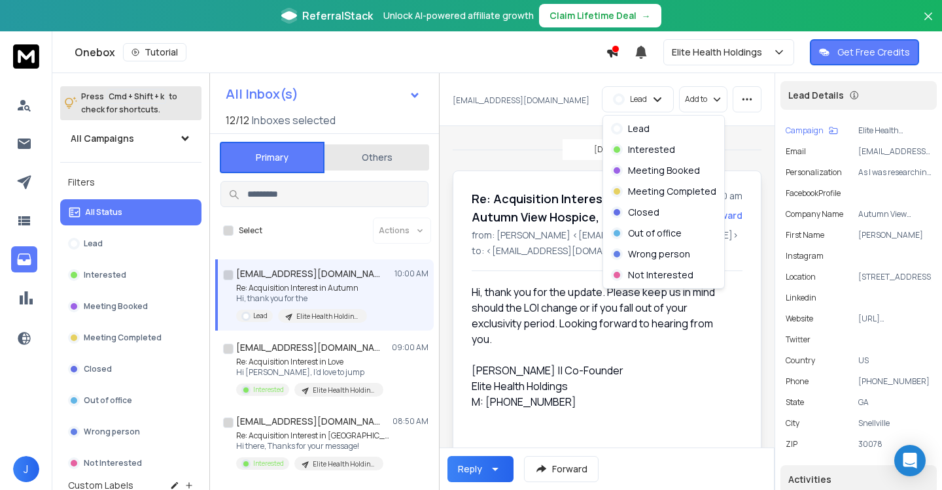
click at [658, 106] on div "Lead" at bounding box center [637, 99] width 71 height 25
click at [657, 153] on p "Interested" at bounding box center [651, 149] width 47 height 13
